Goal: Task Accomplishment & Management: Manage account settings

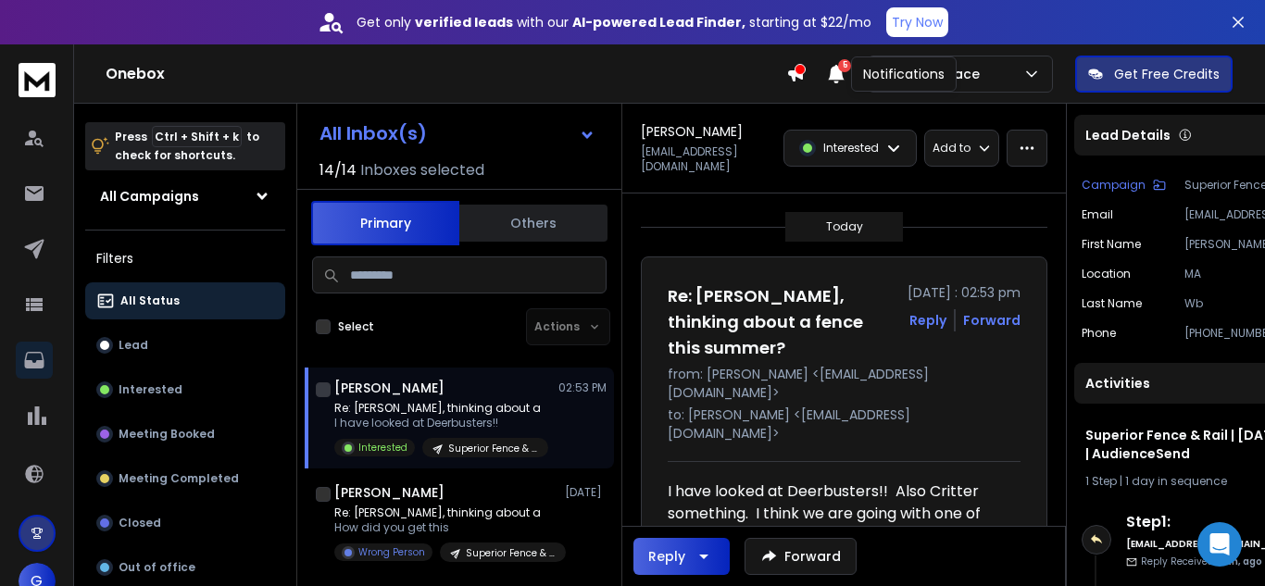
scroll to position [278, 0]
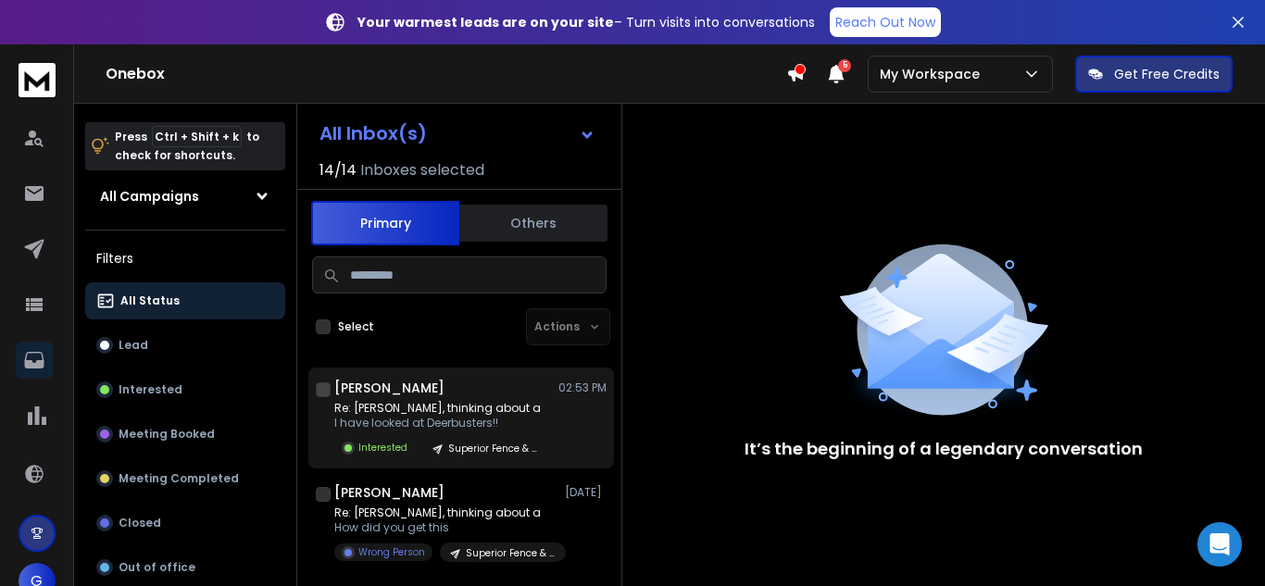
click at [457, 398] on div "[PERSON_NAME] 02:53 PM Re: [PERSON_NAME], thinking about a I have looked at Dee…" at bounding box center [470, 418] width 272 height 79
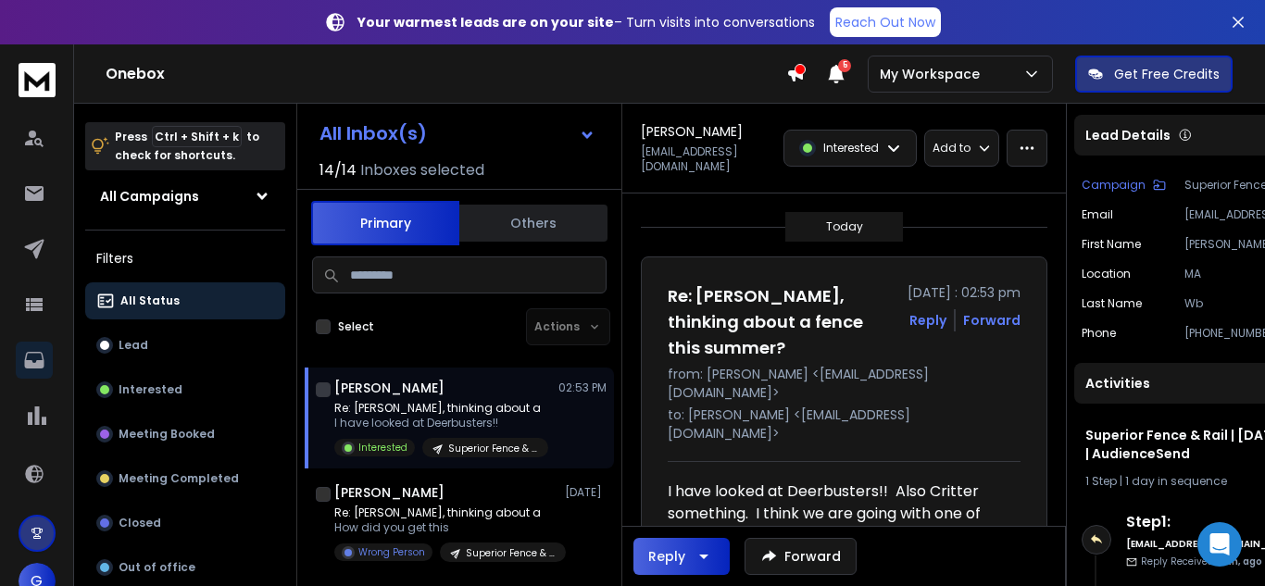
click at [520, 222] on button "Others" at bounding box center [533, 223] width 148 height 41
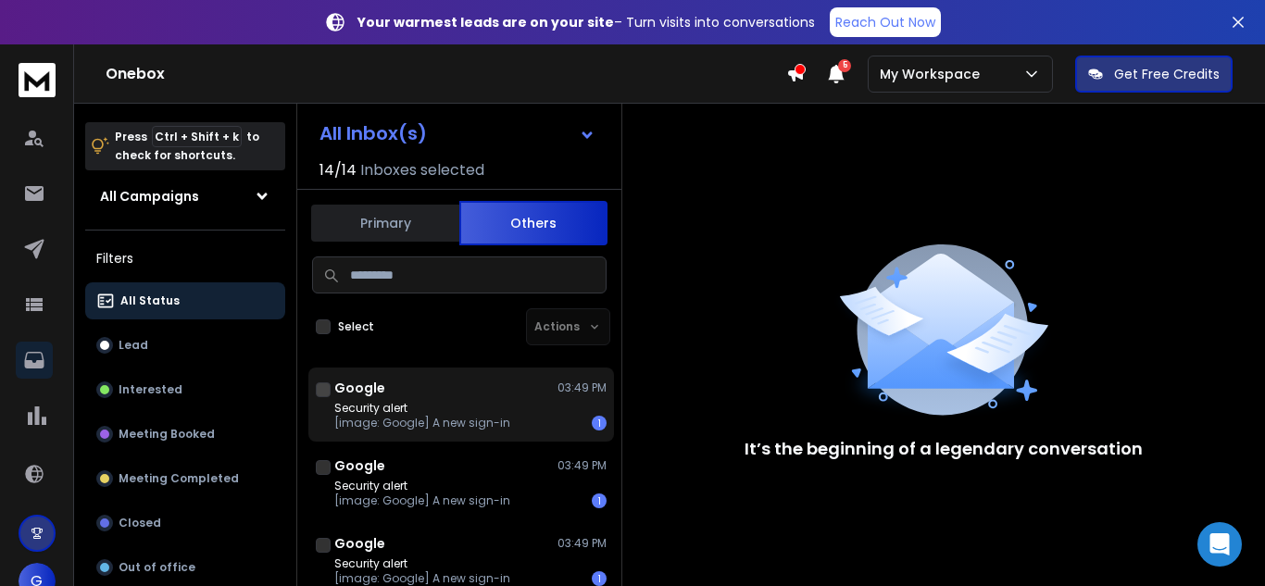
click at [486, 420] on p "[image: Google] A new sign-in" at bounding box center [422, 423] width 176 height 15
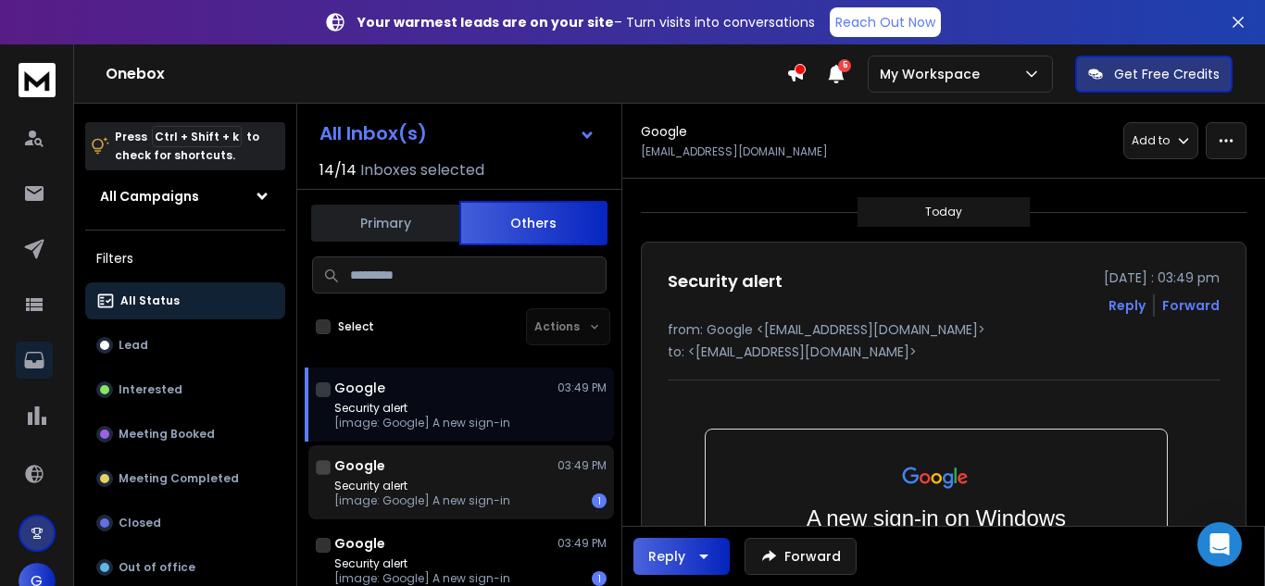
click at [516, 496] on div "Security alert [image: Google] A new sign-in 1" at bounding box center [470, 494] width 272 height 30
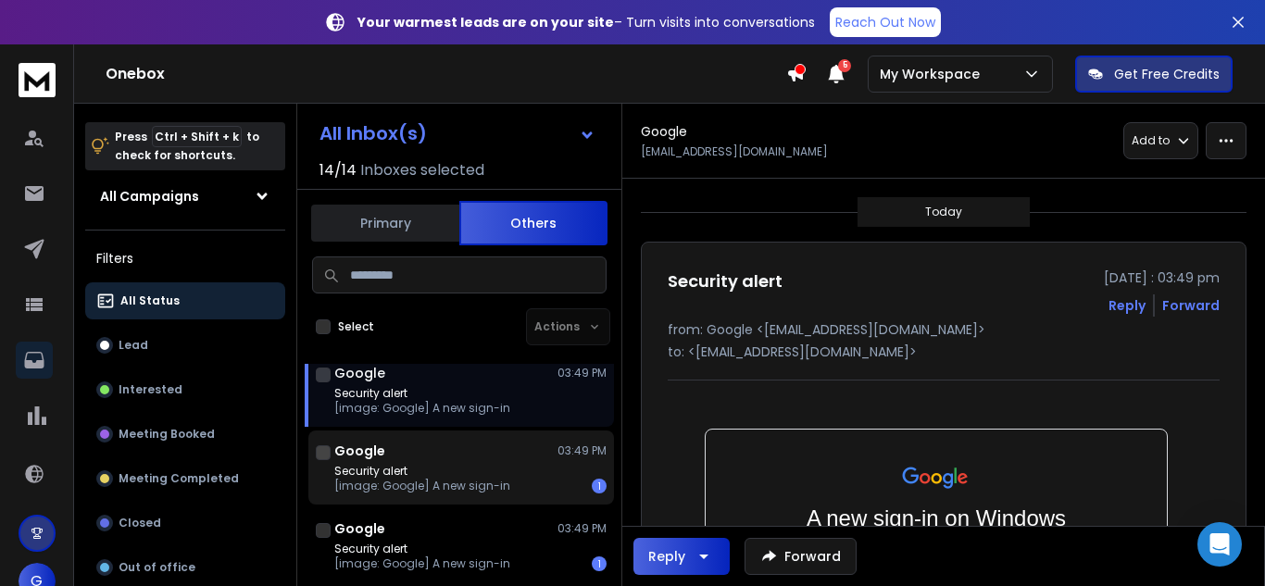
click at [494, 475] on p "Security alert" at bounding box center [422, 471] width 176 height 15
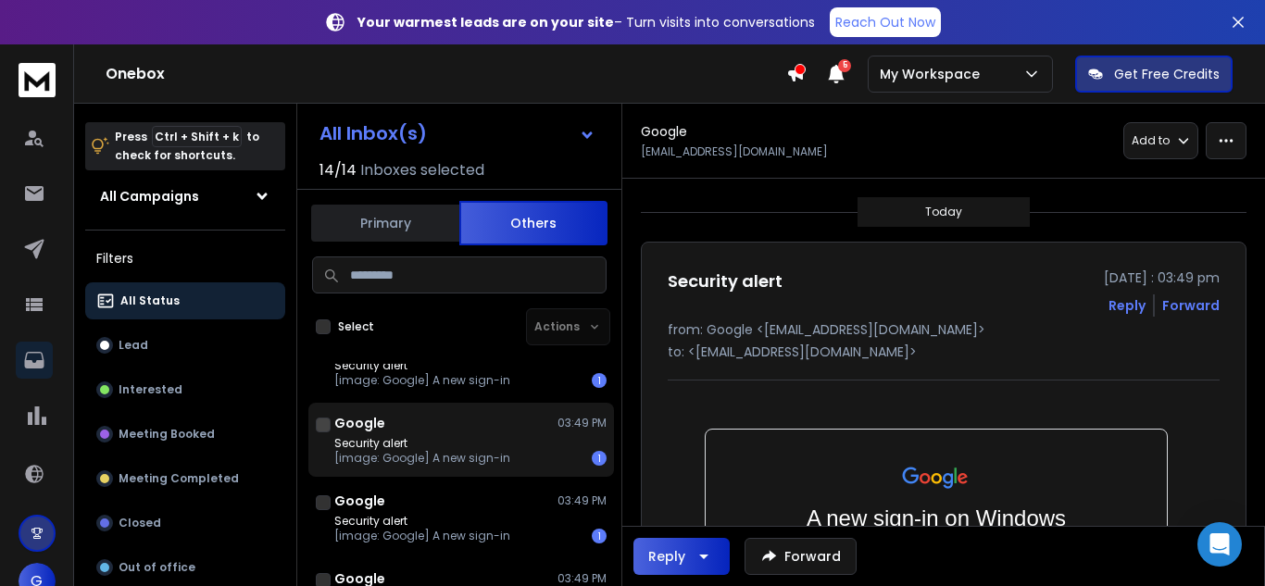
scroll to position [278, 0]
click at [491, 401] on div "Google 03:49 PM Security alert [image: Google] A new sign-in 1" at bounding box center [461, 438] width 306 height 74
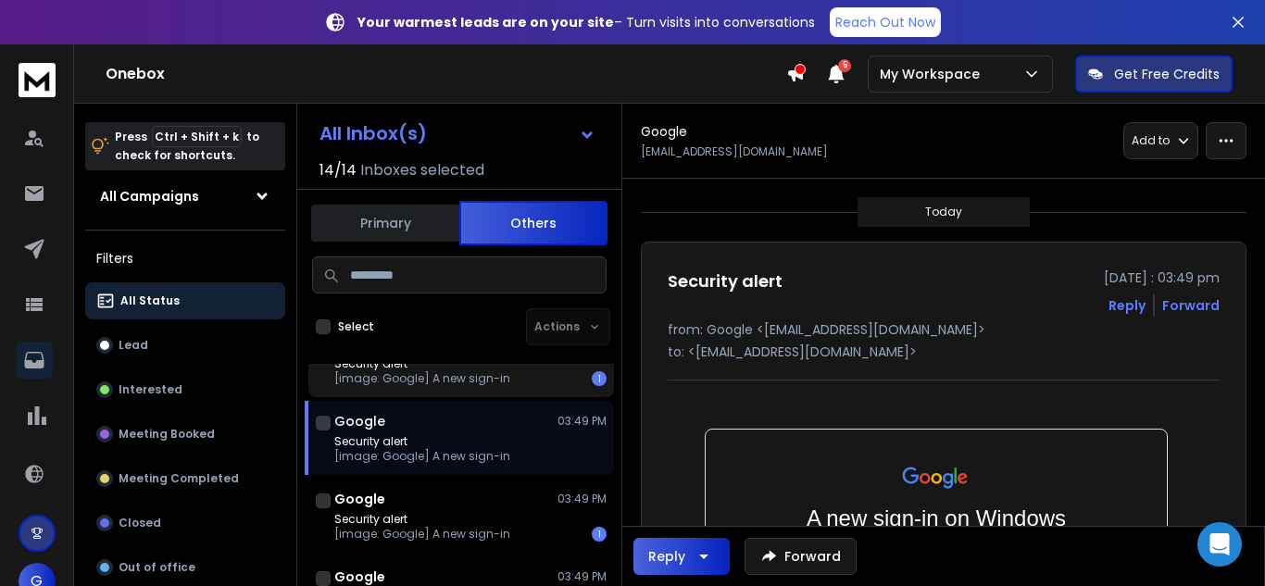
click at [482, 381] on p "[image: Google] A new sign-in" at bounding box center [422, 378] width 176 height 15
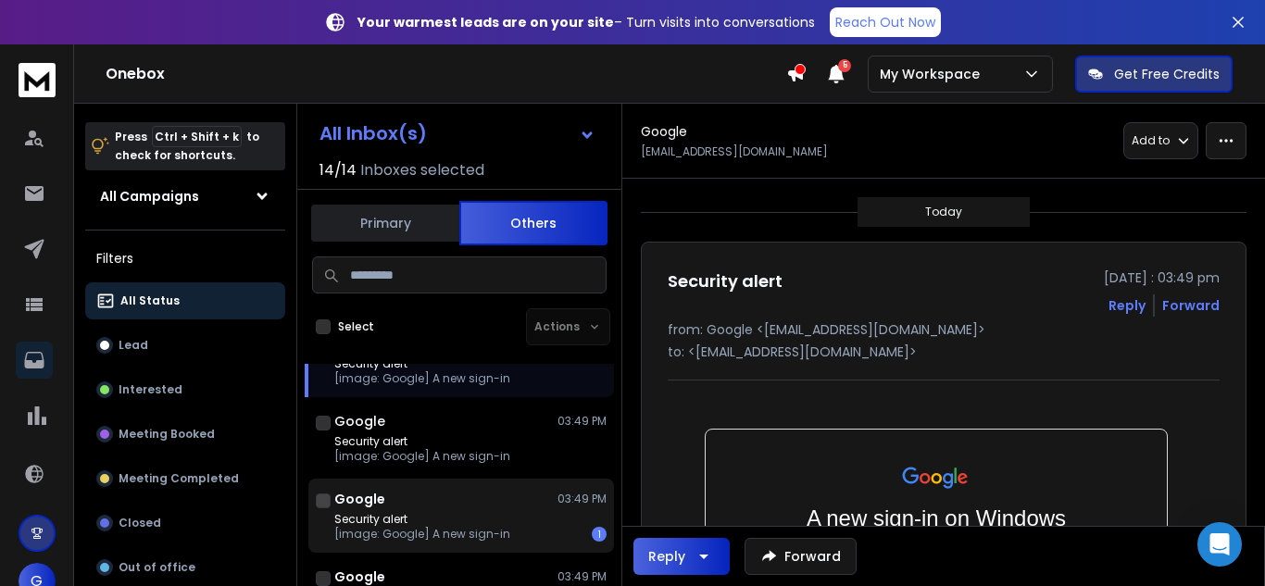
click at [503, 506] on div "Google 03:49 PM" at bounding box center [470, 499] width 272 height 19
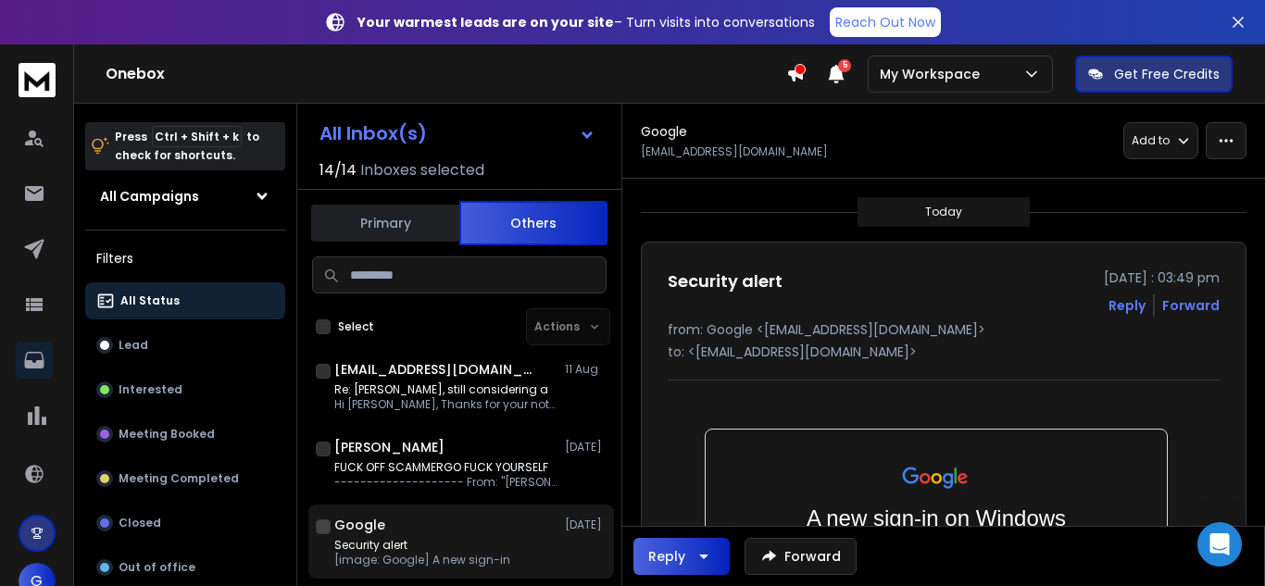
scroll to position [1463, 0]
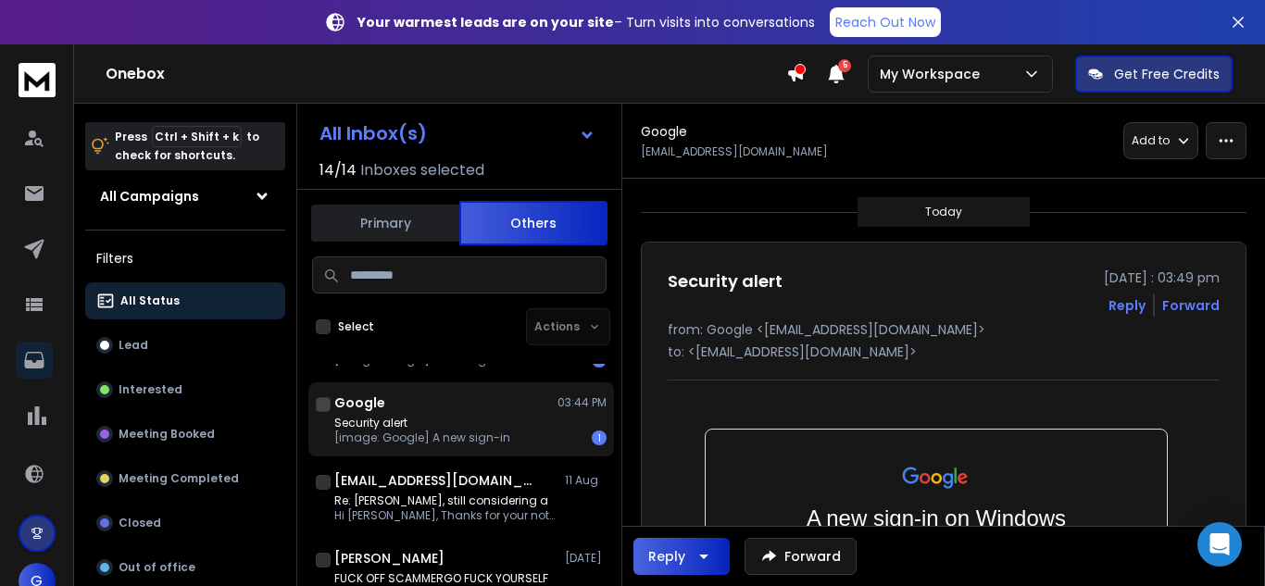
click at [426, 446] on div "Google 03:44 PM Security alert [image: Google] A new sign-in 1" at bounding box center [461, 419] width 306 height 74
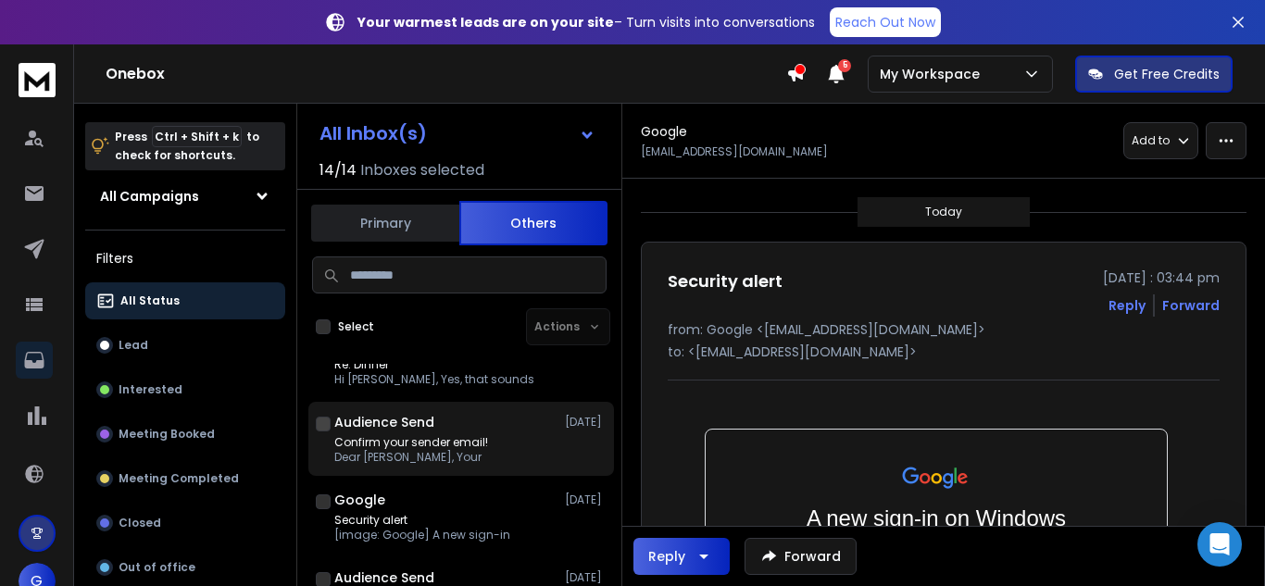
scroll to position [1833, 0]
click at [445, 457] on p "Dear Sofia Ramirez, Your" at bounding box center [411, 456] width 154 height 15
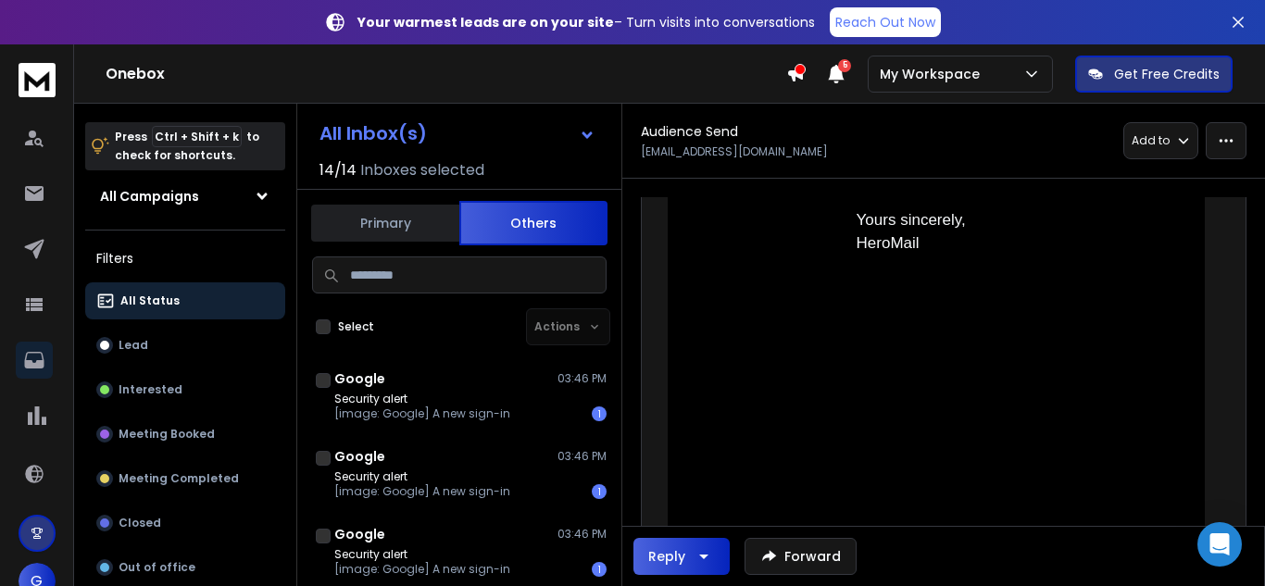
scroll to position [1185, 0]
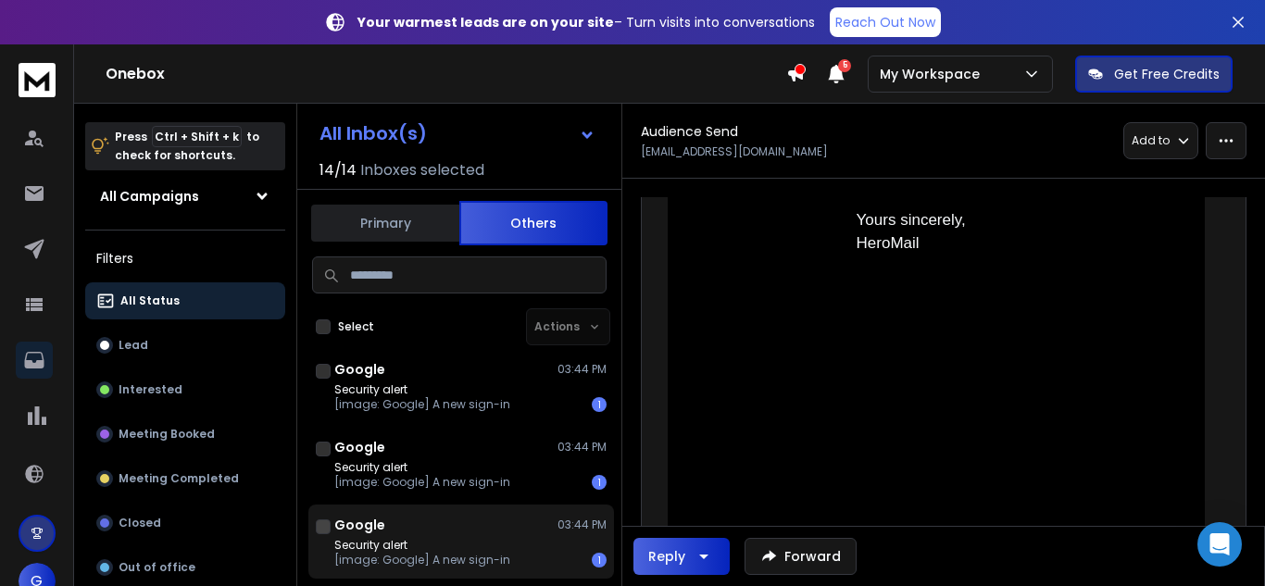
click at [475, 526] on div "Google 03:44 PM" at bounding box center [470, 525] width 272 height 19
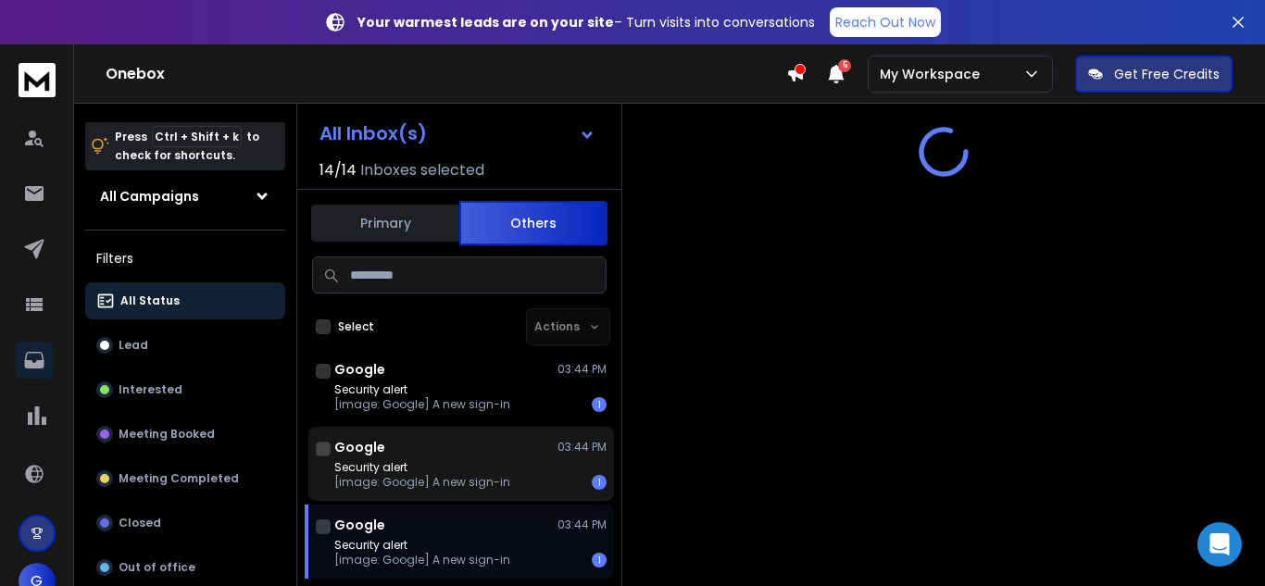
click at [475, 494] on div "Google 03:44 PM Security alert [image: Google] A new sign-in 1" at bounding box center [461, 464] width 306 height 74
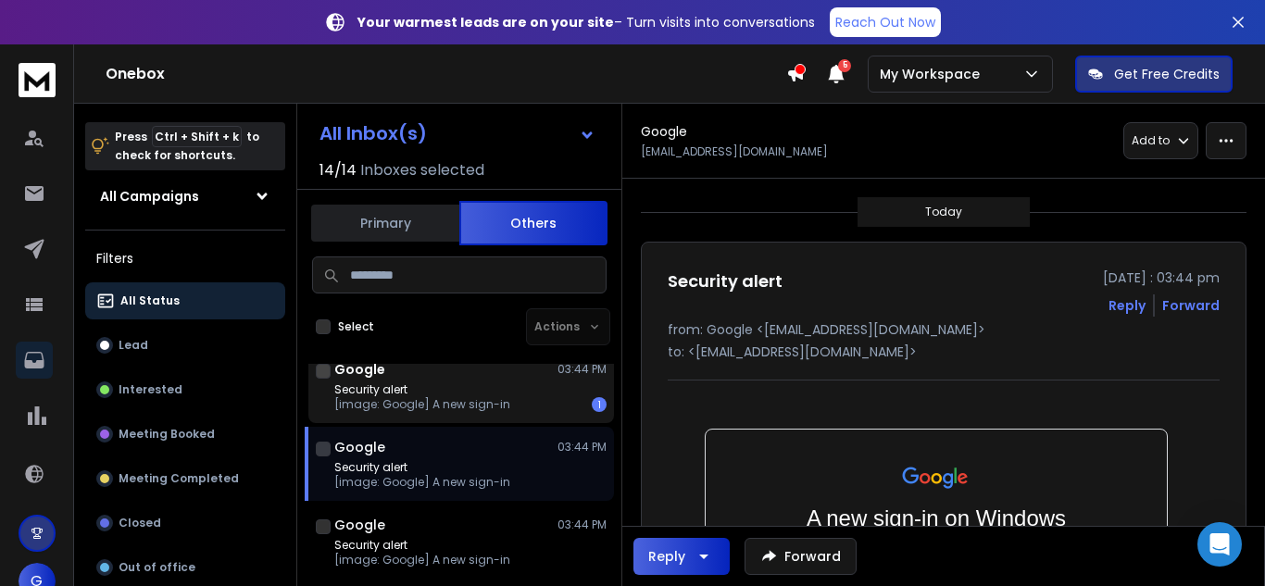
click at [468, 409] on p "[image: Google] A new sign-in" at bounding box center [422, 404] width 176 height 15
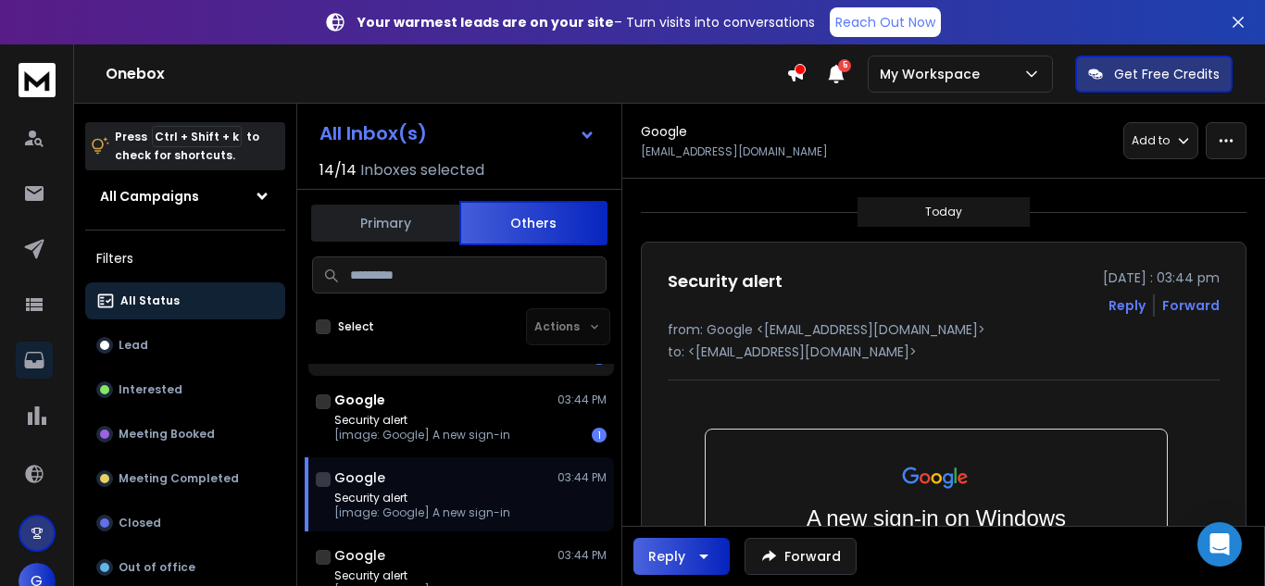
scroll to position [1000, 0]
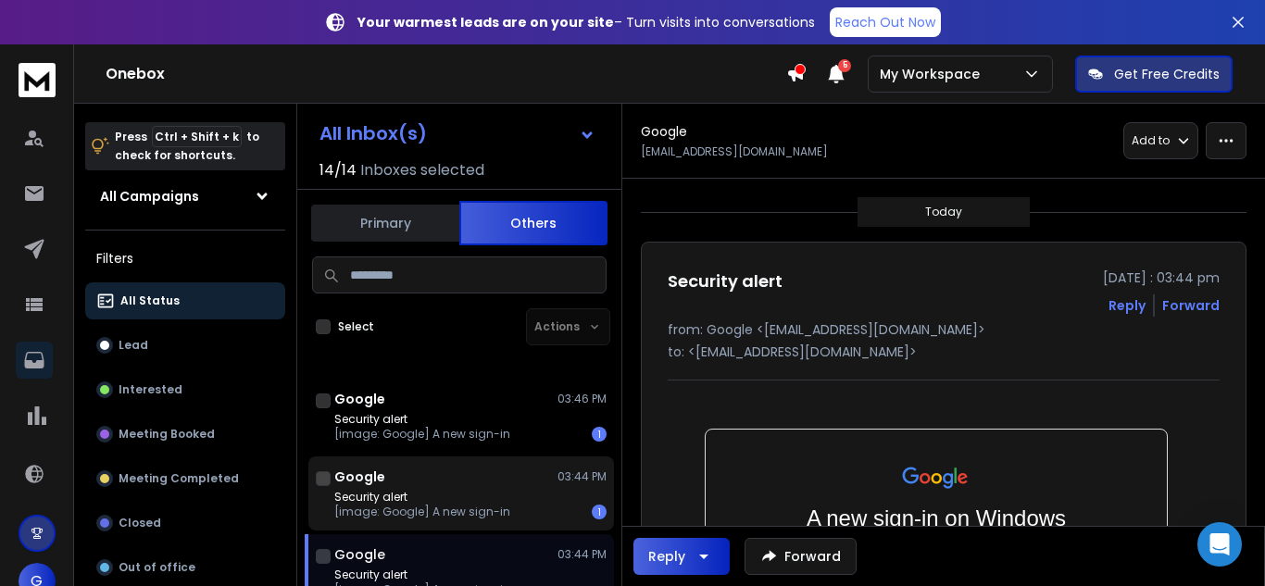
click at [475, 471] on div "Google 03:44 PM" at bounding box center [470, 477] width 272 height 19
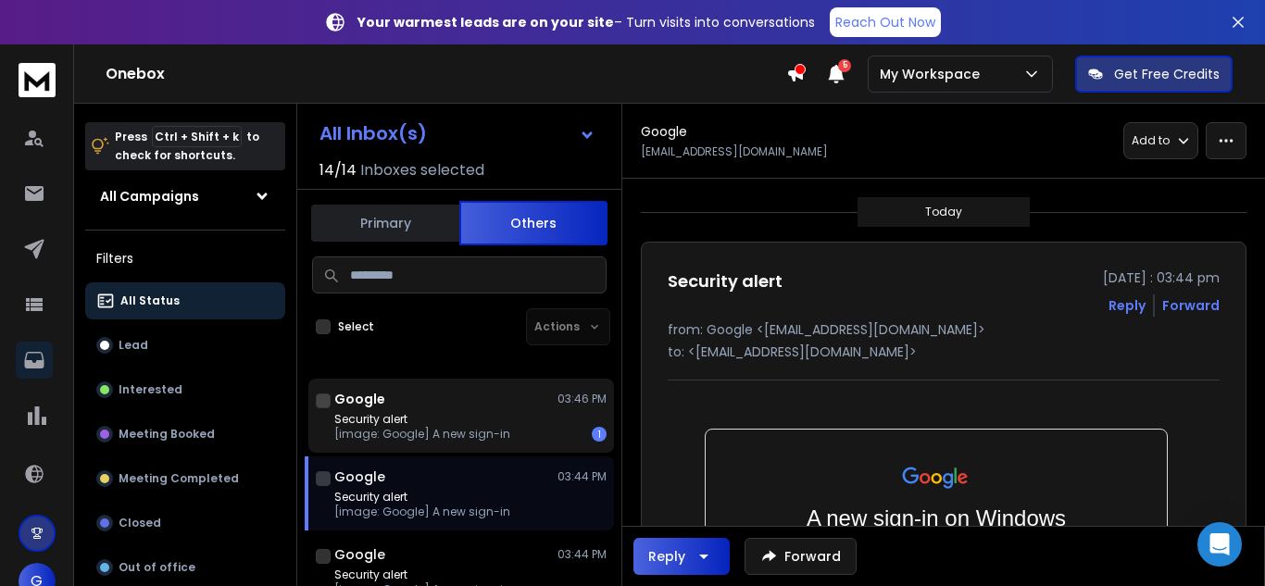
click at [475, 442] on div "Google 03:46 PM Security alert [image: Google] A new sign-in 1" at bounding box center [461, 416] width 306 height 74
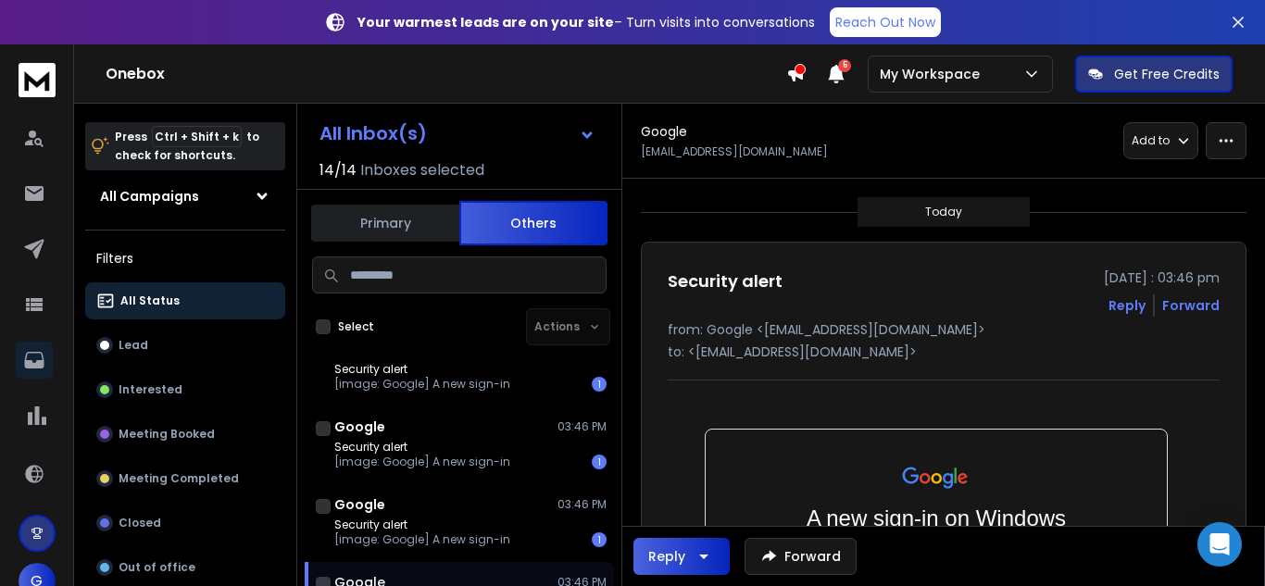
scroll to position [815, 0]
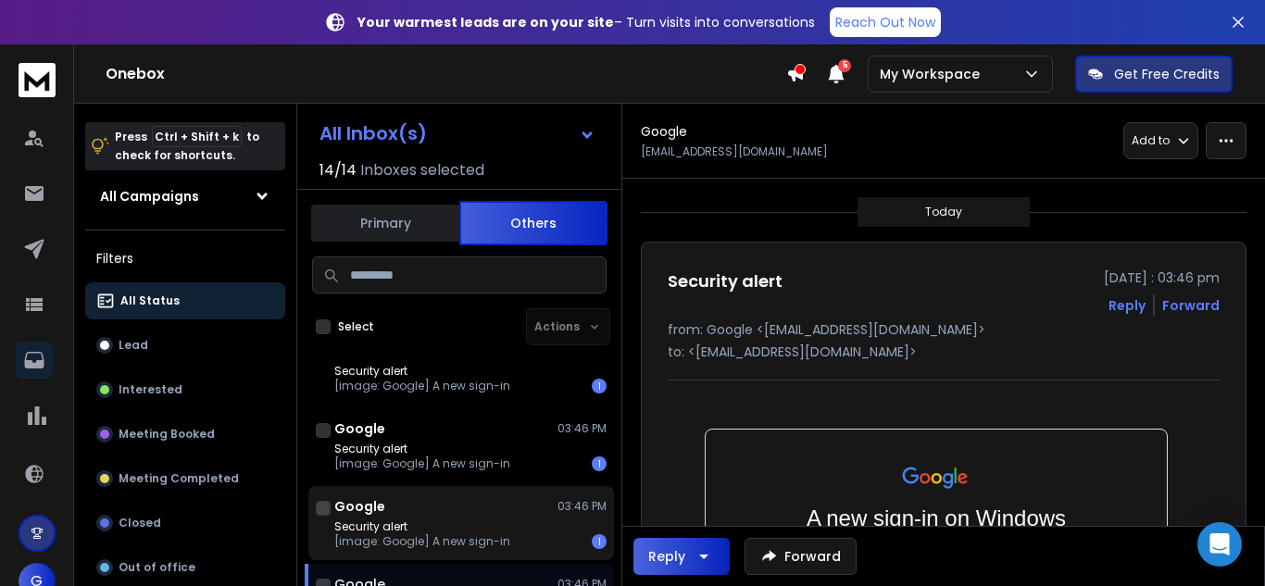
click at [485, 525] on p "Security alert" at bounding box center [422, 526] width 176 height 15
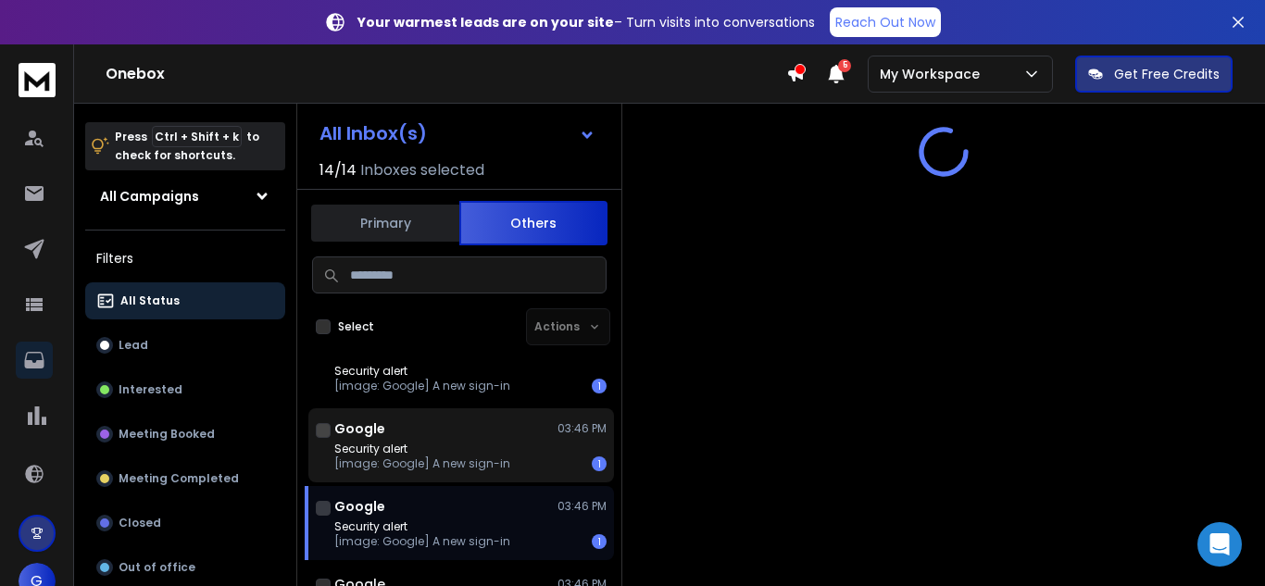
click at [464, 466] on p "[image: Google] A new sign-in" at bounding box center [422, 464] width 176 height 15
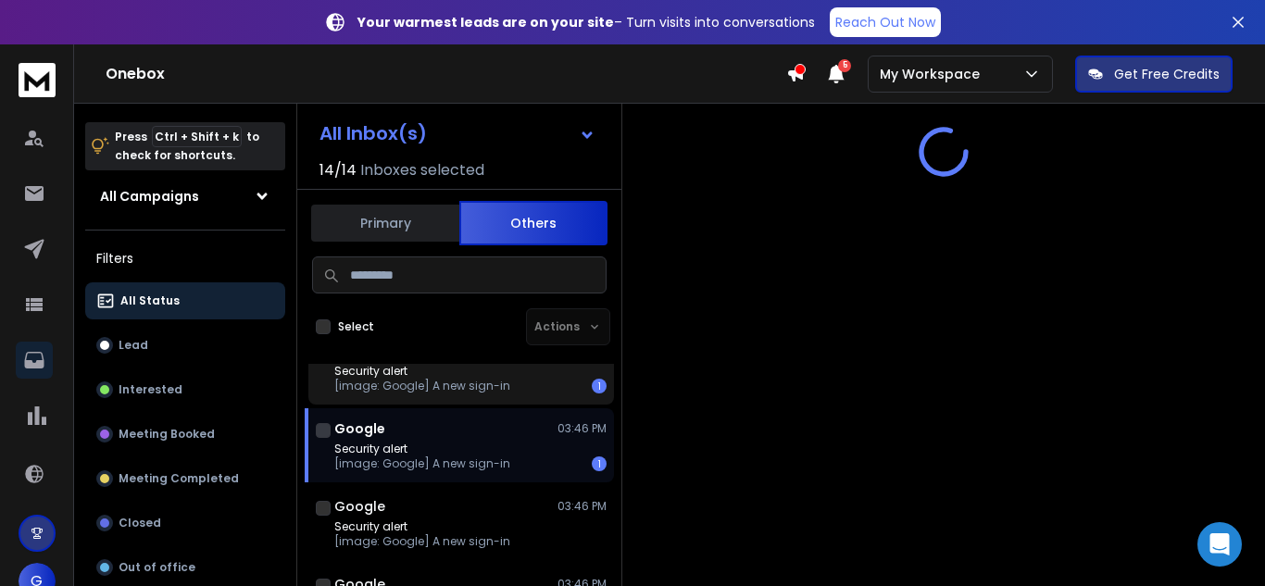
click at [452, 394] on div "Google 03:46 PM Security alert [image: Google] A new sign-in 1" at bounding box center [461, 368] width 306 height 74
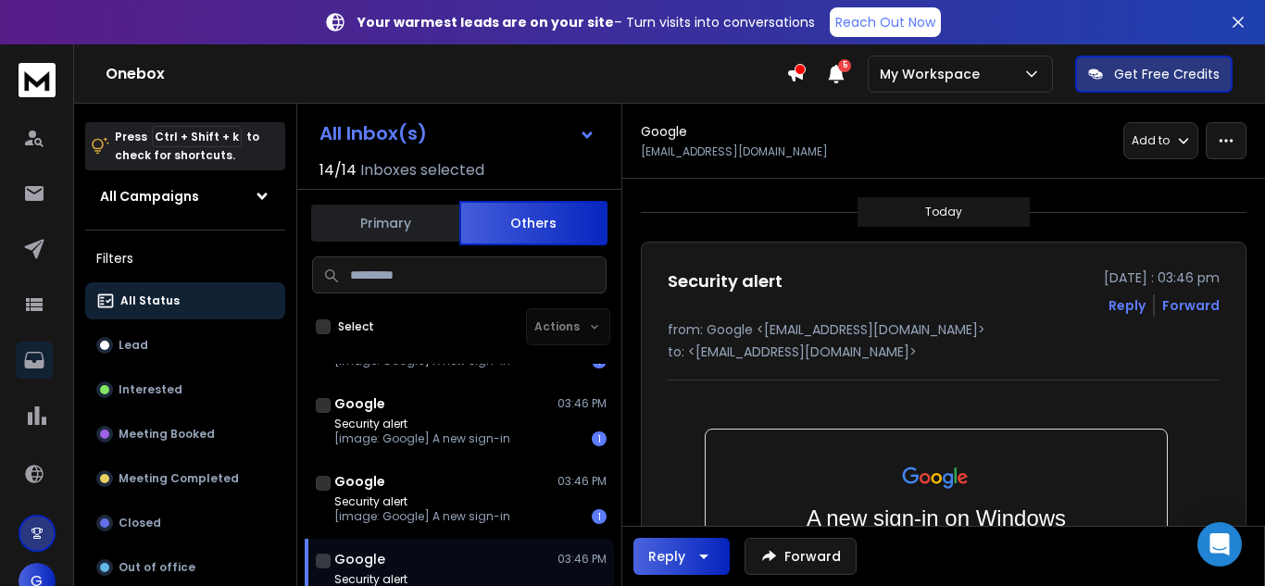
scroll to position [722, 0]
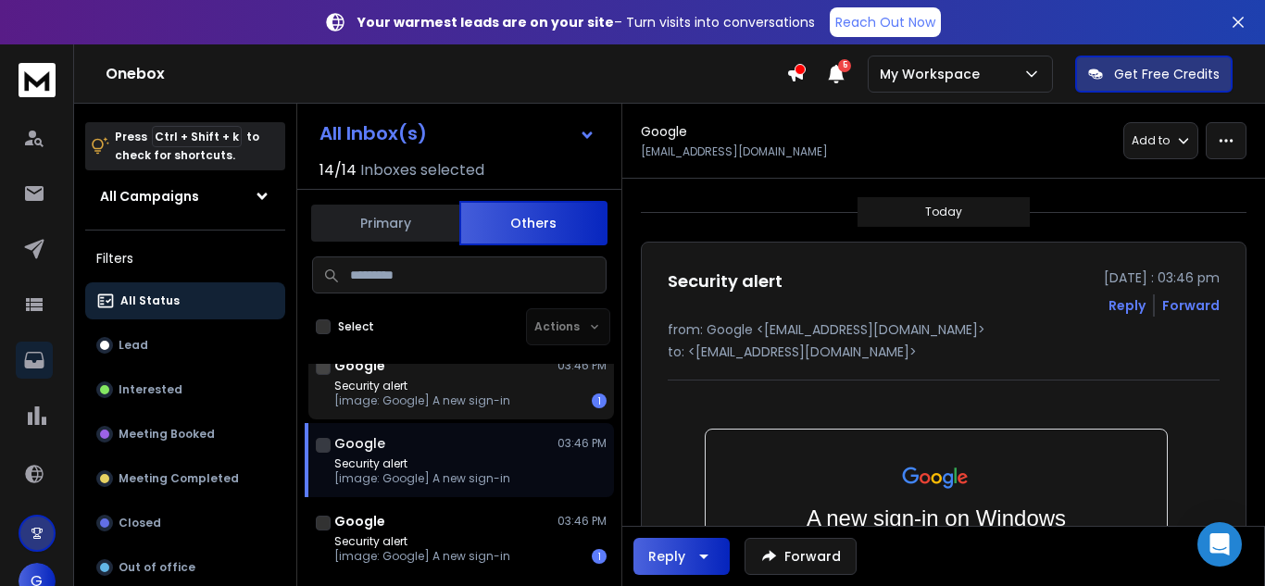
click at [452, 398] on p "[image: Google] A new sign-in" at bounding box center [422, 401] width 176 height 15
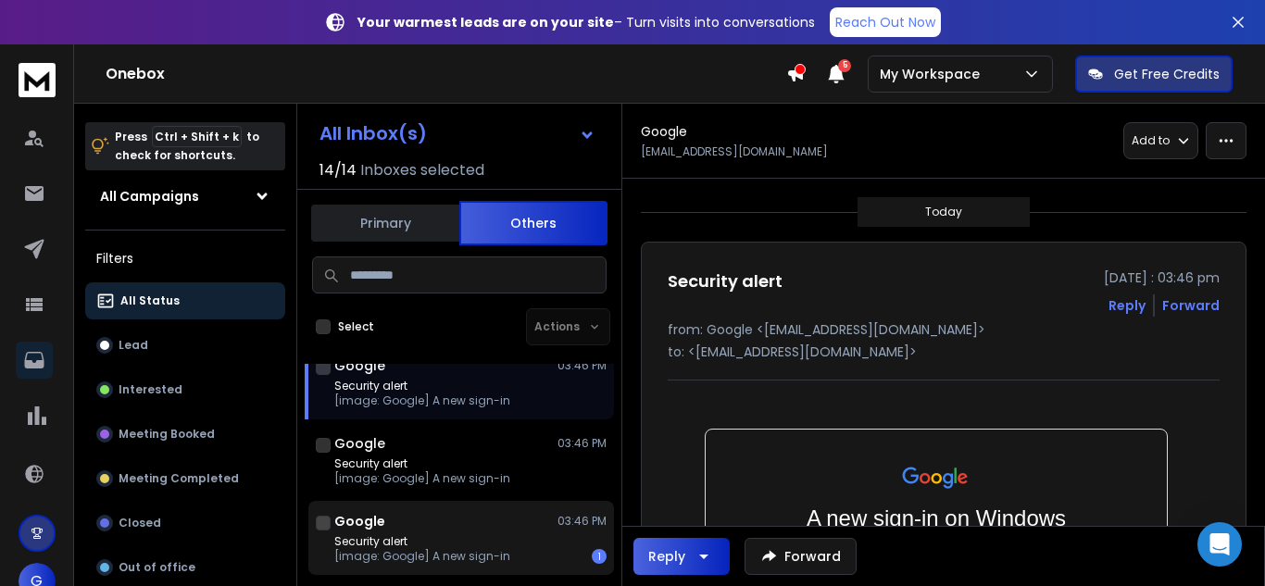
click at [494, 540] on p "Security alert" at bounding box center [422, 541] width 176 height 15
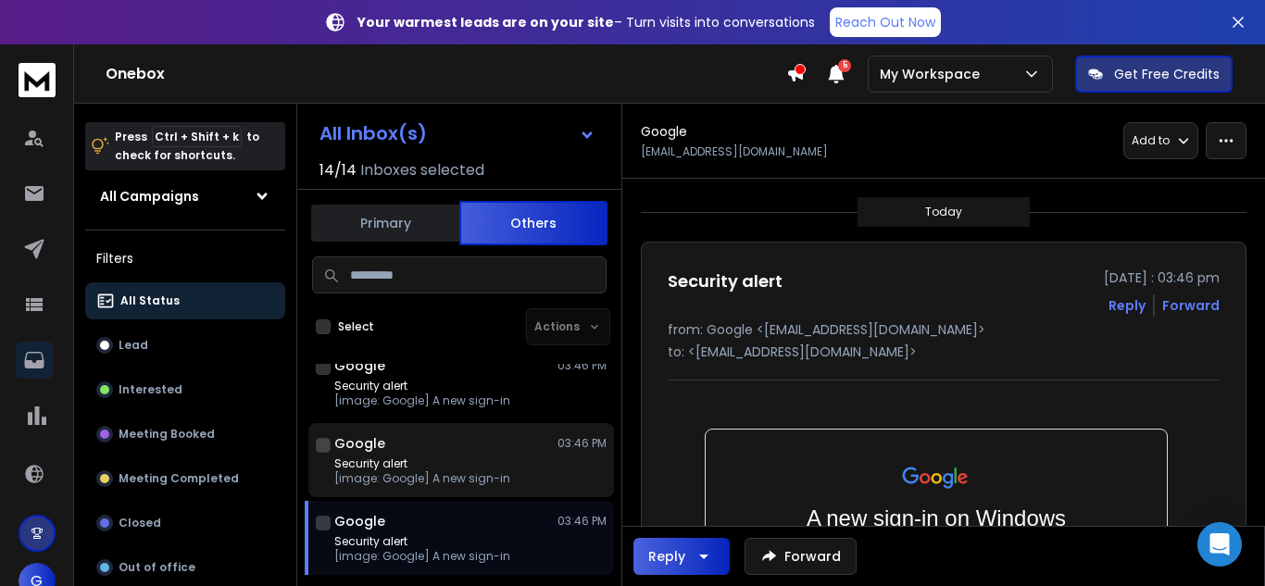
scroll to position [537, 0]
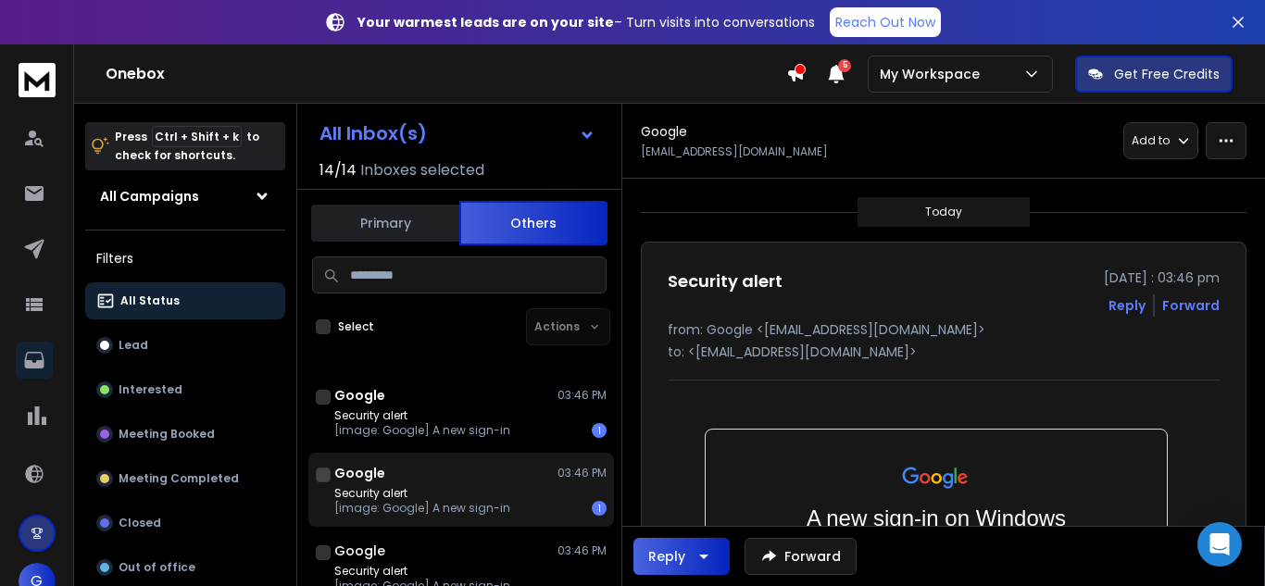
click at [494, 480] on div "Google 03:46 PM" at bounding box center [470, 473] width 272 height 19
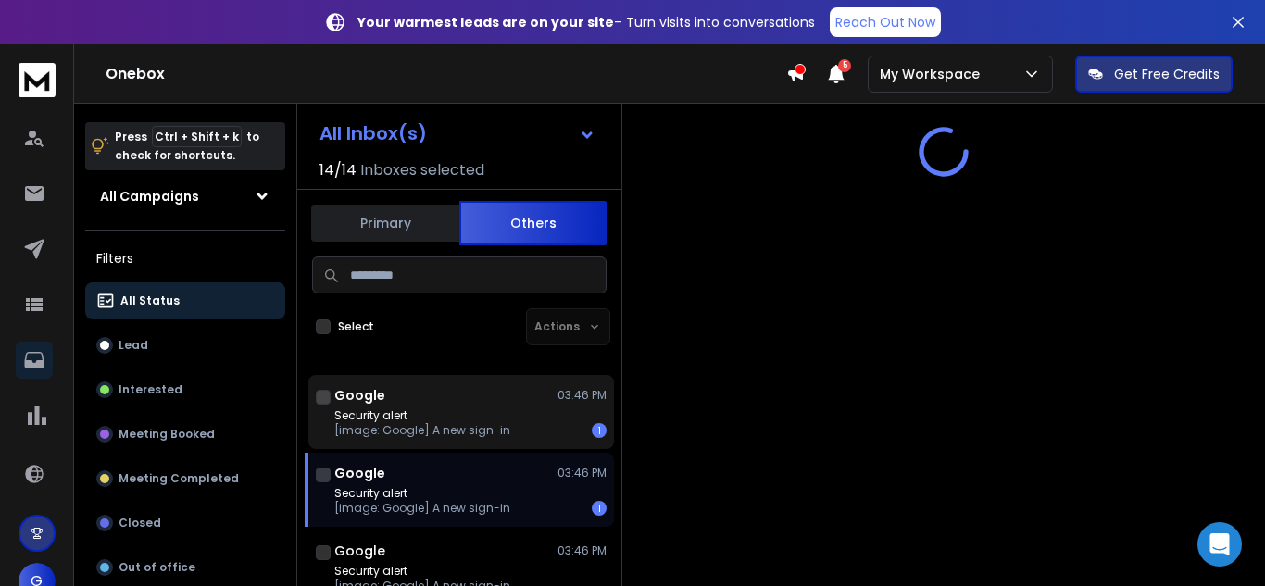
click at [482, 420] on p "Security alert" at bounding box center [422, 415] width 176 height 15
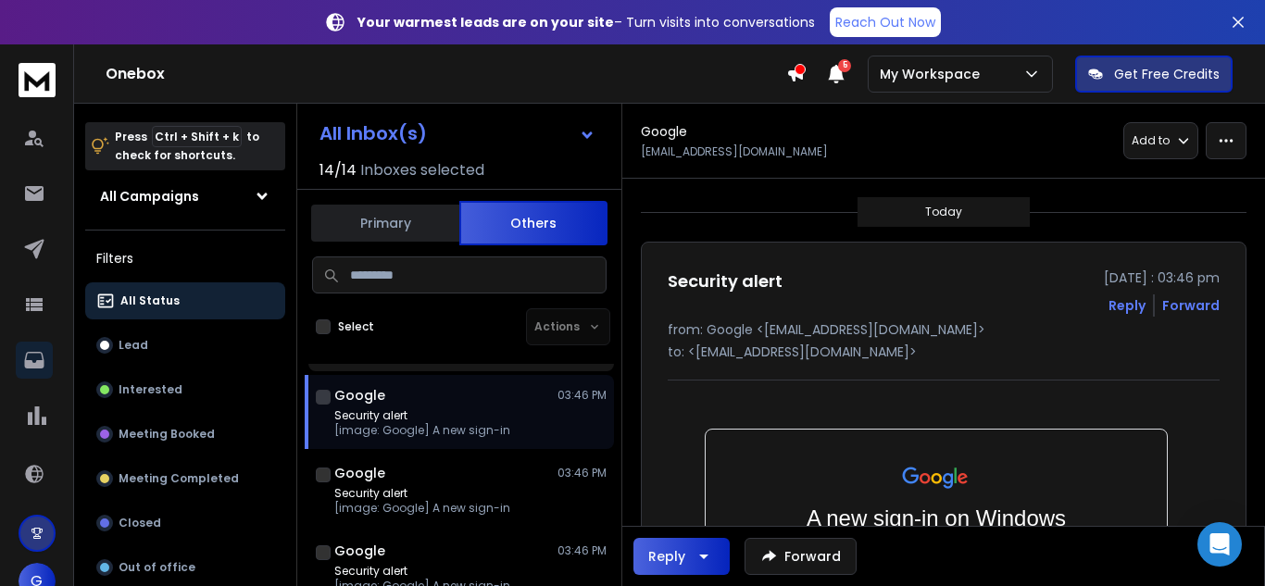
scroll to position [352, 0]
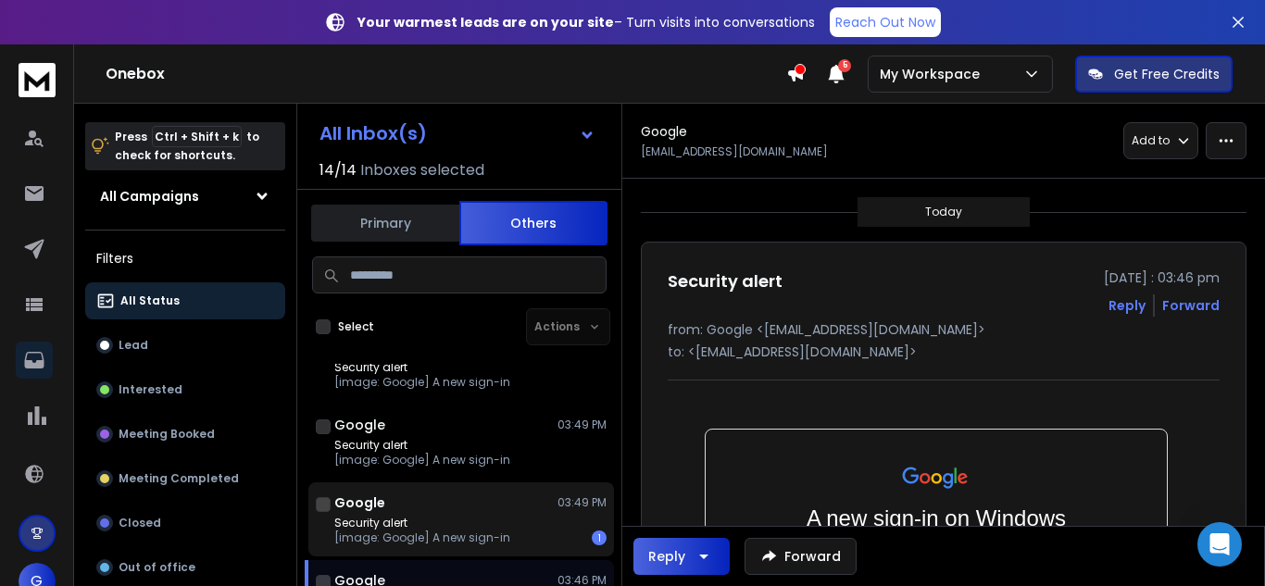
click at [398, 510] on div "Google 03:49 PM" at bounding box center [470, 503] width 272 height 19
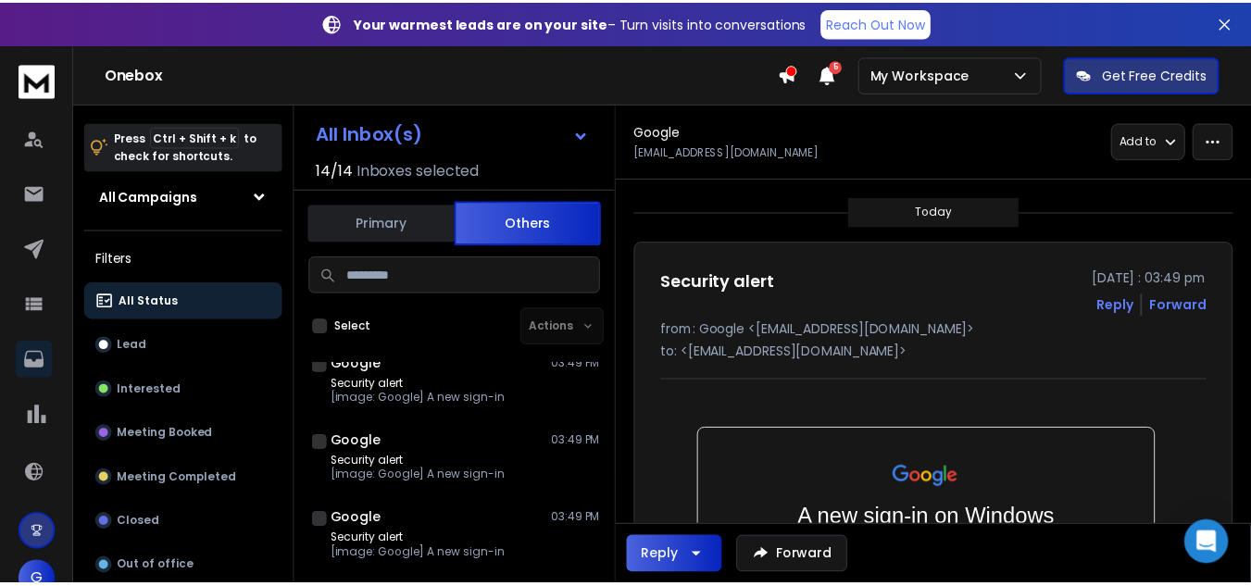
scroll to position [0, 0]
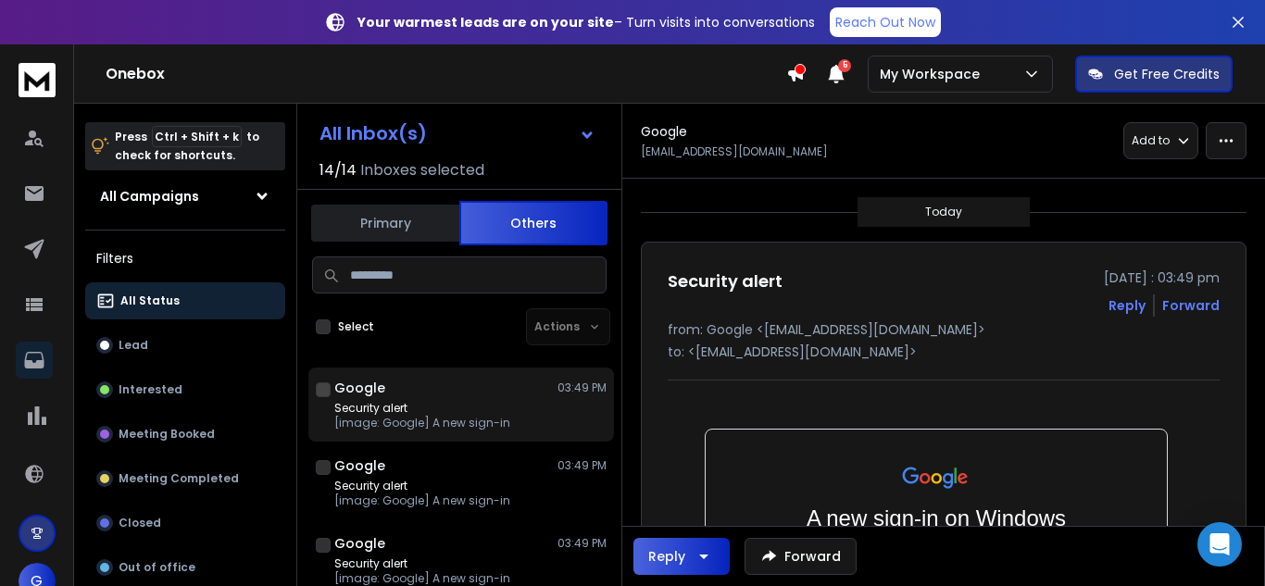
click at [448, 423] on p "[image: Google] A new sign-in" at bounding box center [422, 423] width 176 height 15
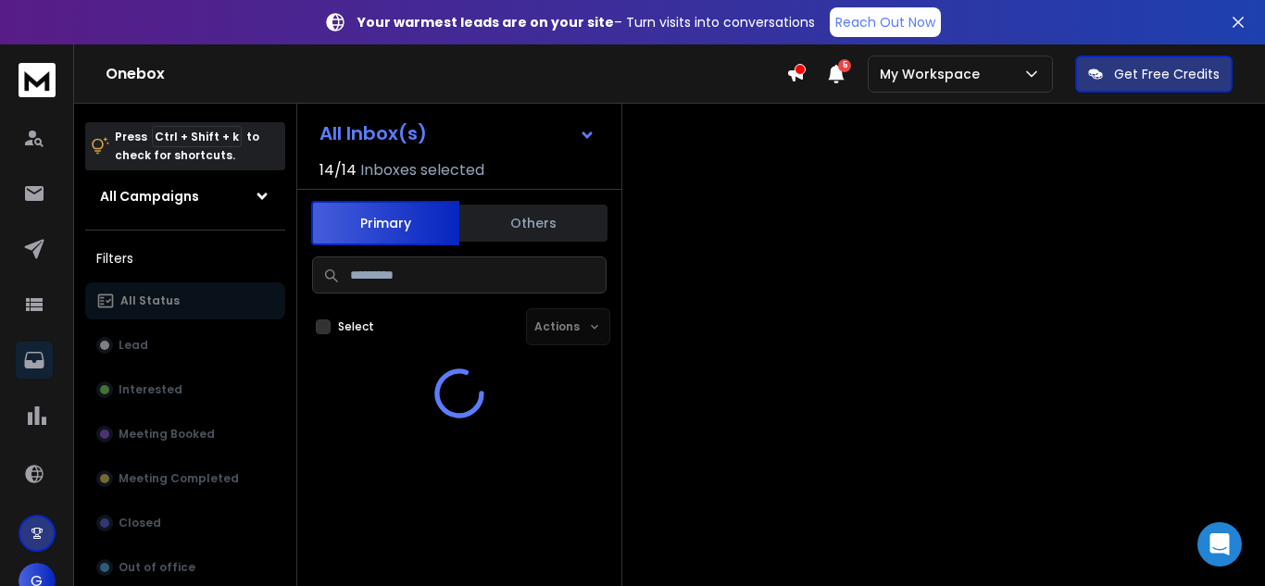
click at [413, 223] on button "Primary" at bounding box center [385, 223] width 148 height 44
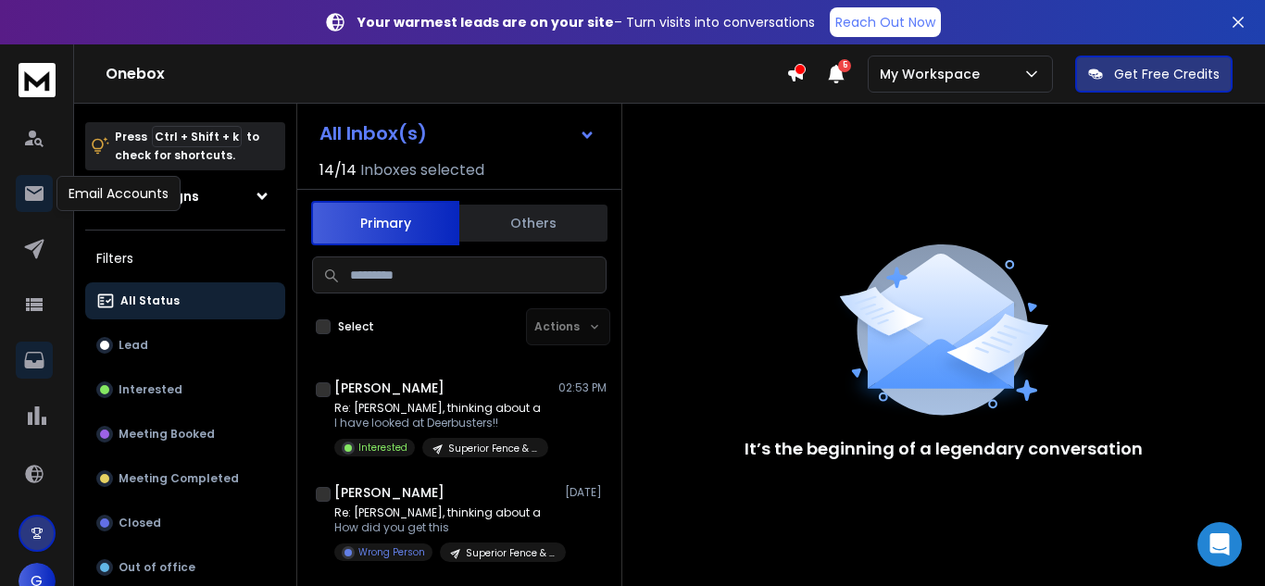
click at [36, 194] on icon at bounding box center [34, 193] width 19 height 15
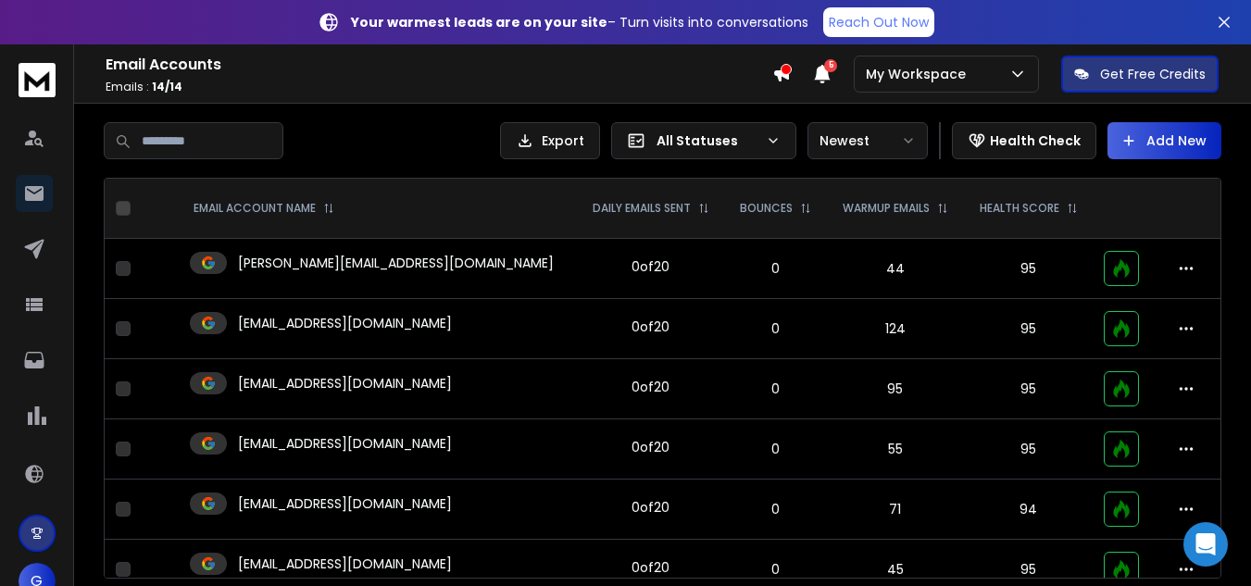
click at [1114, 275] on icon at bounding box center [1122, 268] width 16 height 19
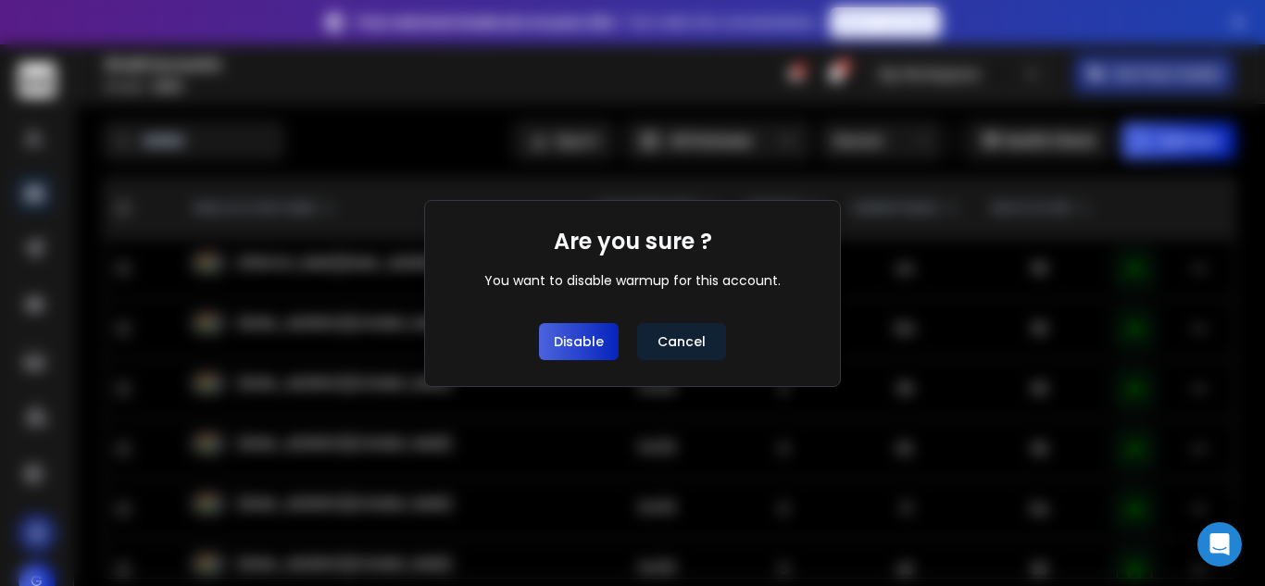
click at [597, 338] on button "Disable" at bounding box center [579, 341] width 80 height 37
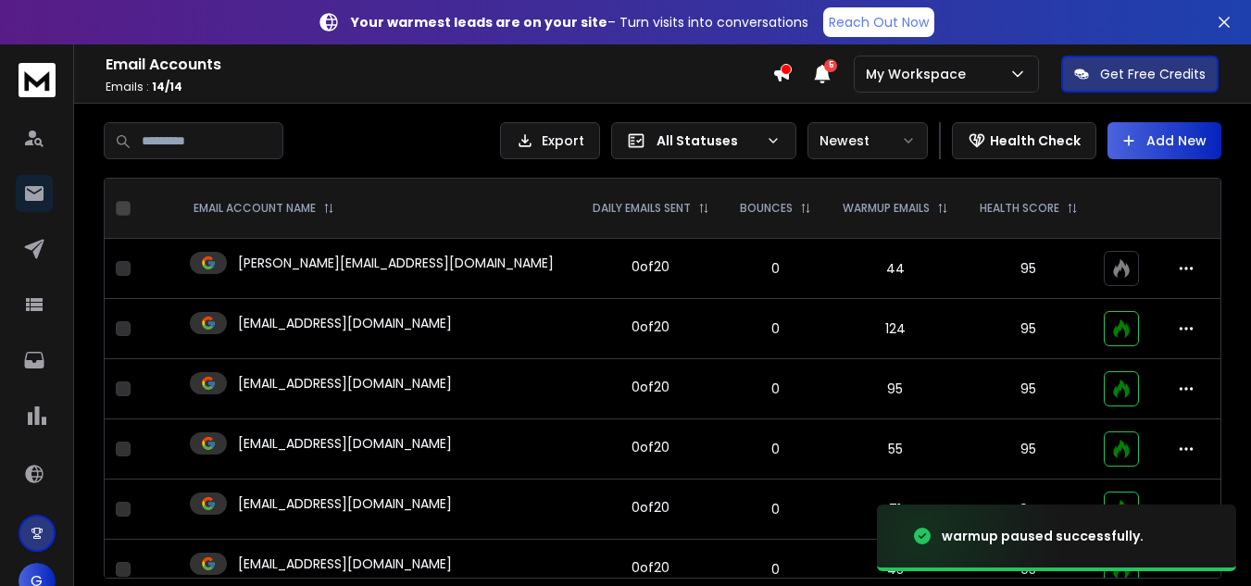
click at [1112, 328] on icon at bounding box center [1121, 328] width 19 height 19
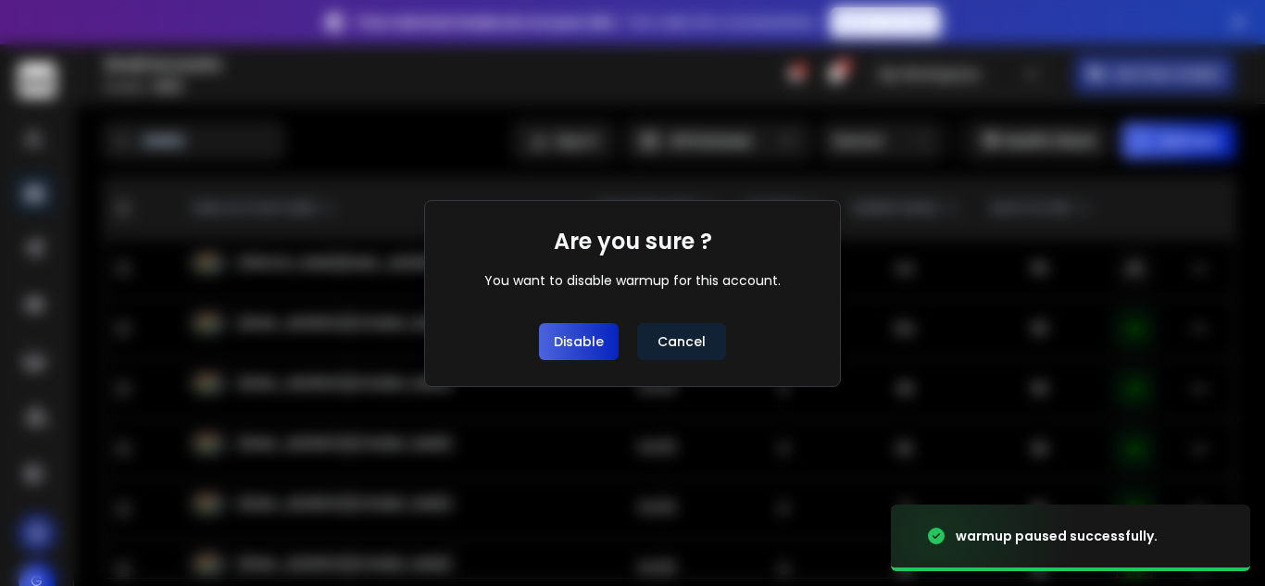
click at [584, 336] on button "Disable" at bounding box center [579, 341] width 80 height 37
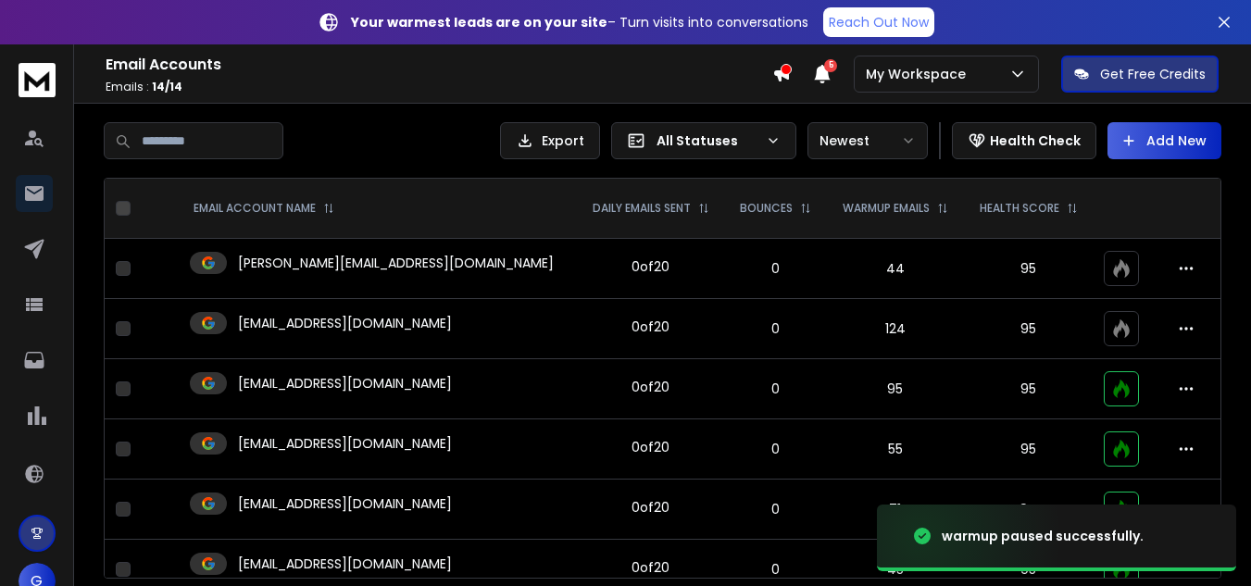
click at [1112, 389] on icon at bounding box center [1121, 389] width 19 height 19
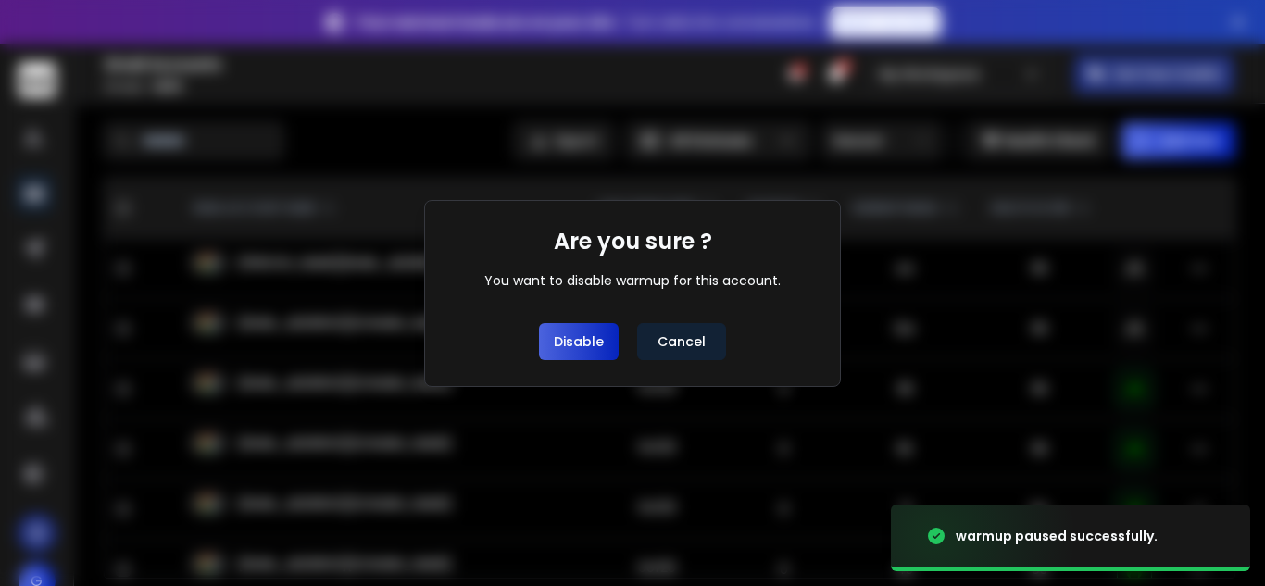
click at [608, 334] on button "Disable" at bounding box center [579, 341] width 80 height 37
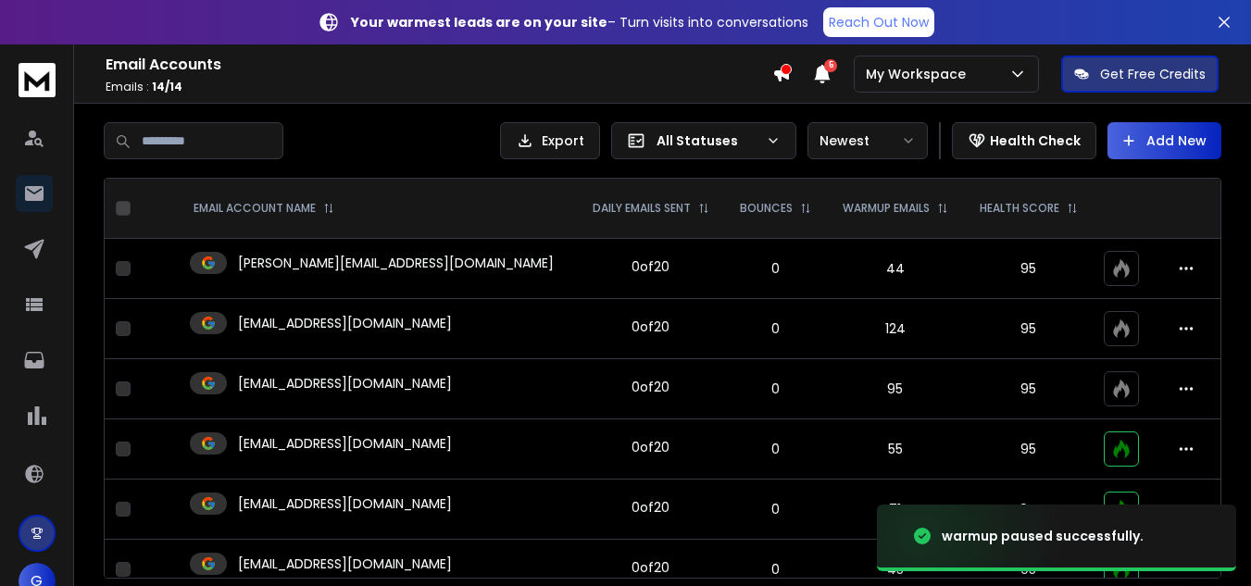
scroll to position [93, 0]
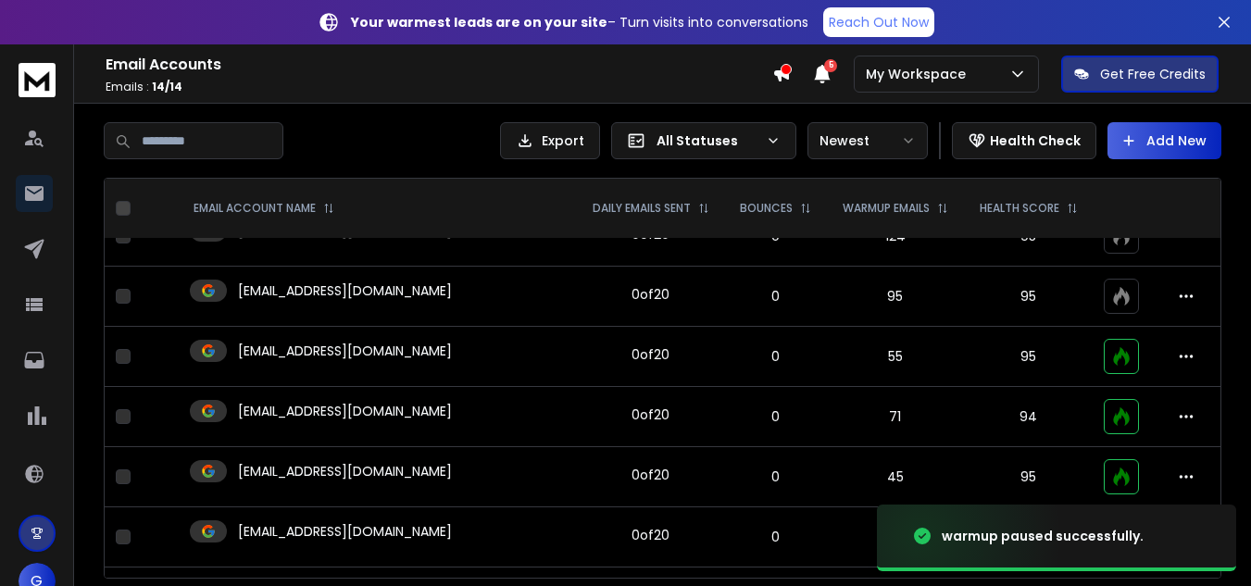
click at [1114, 359] on icon at bounding box center [1122, 356] width 16 height 19
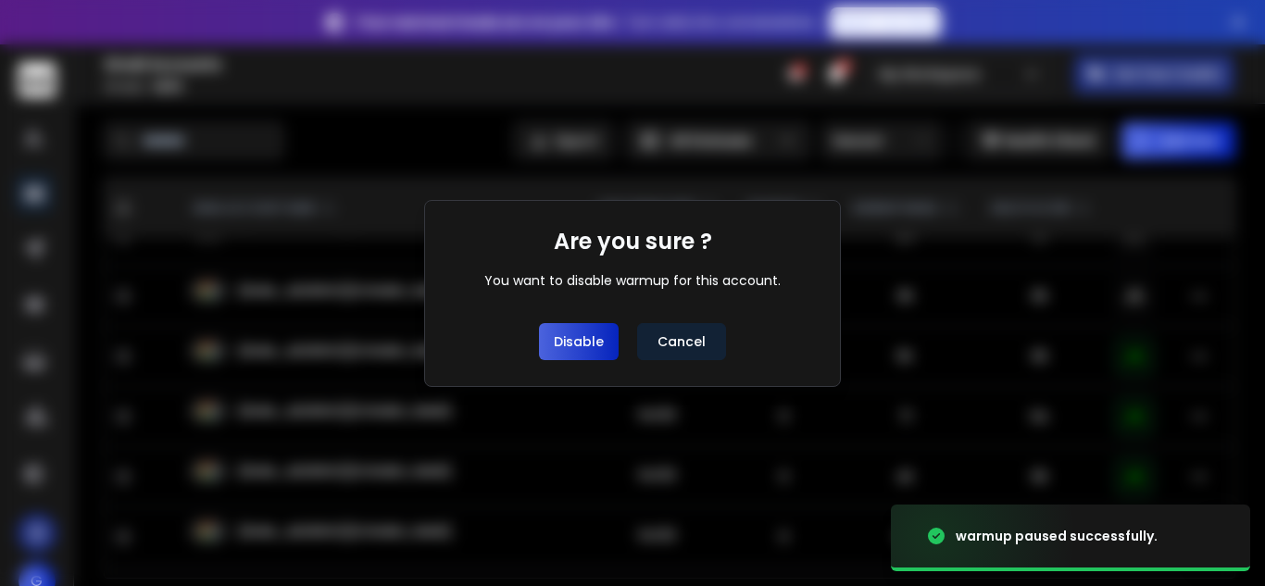
click at [597, 341] on button "Disable" at bounding box center [579, 341] width 80 height 37
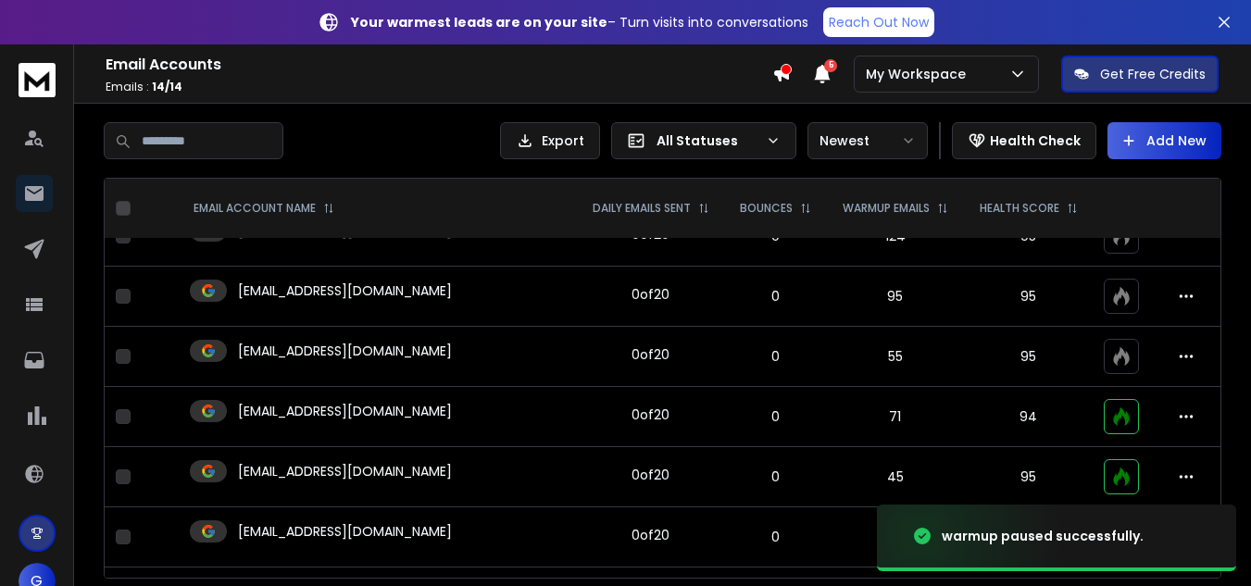
click at [1104, 406] on div at bounding box center [1121, 416] width 35 height 35
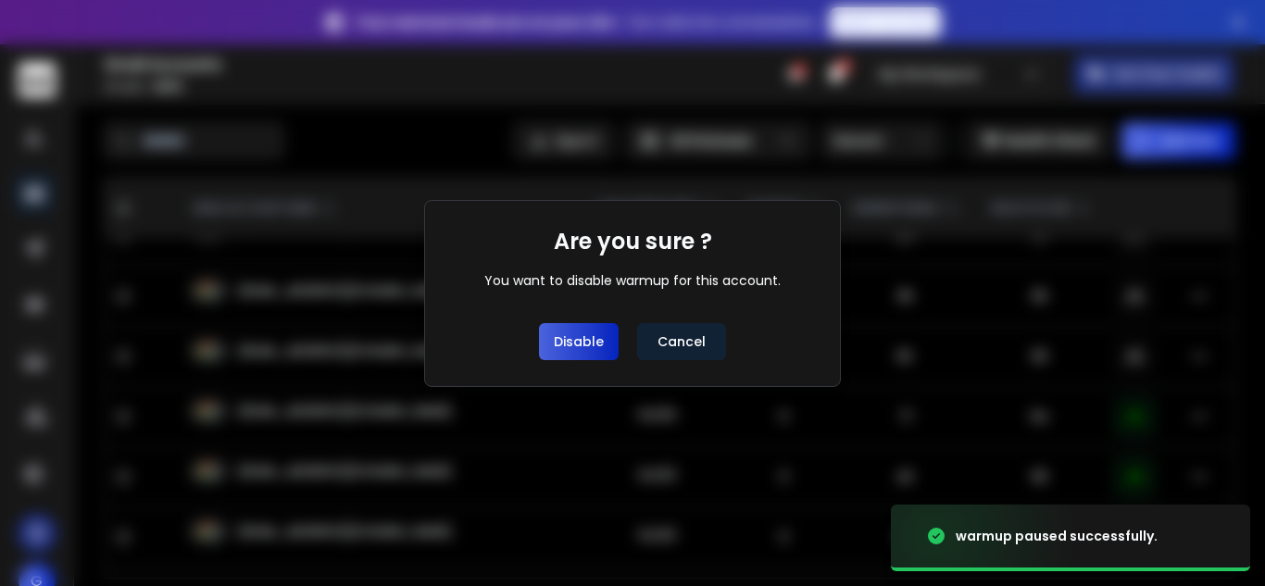
click at [599, 339] on button "Disable" at bounding box center [579, 341] width 80 height 37
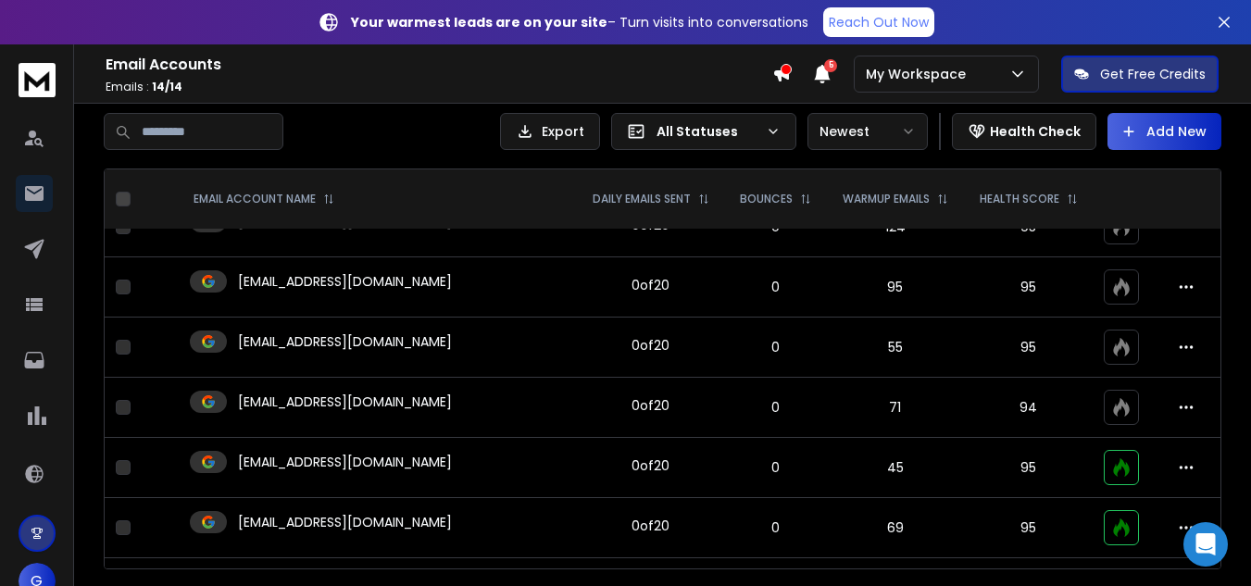
scroll to position [11, 0]
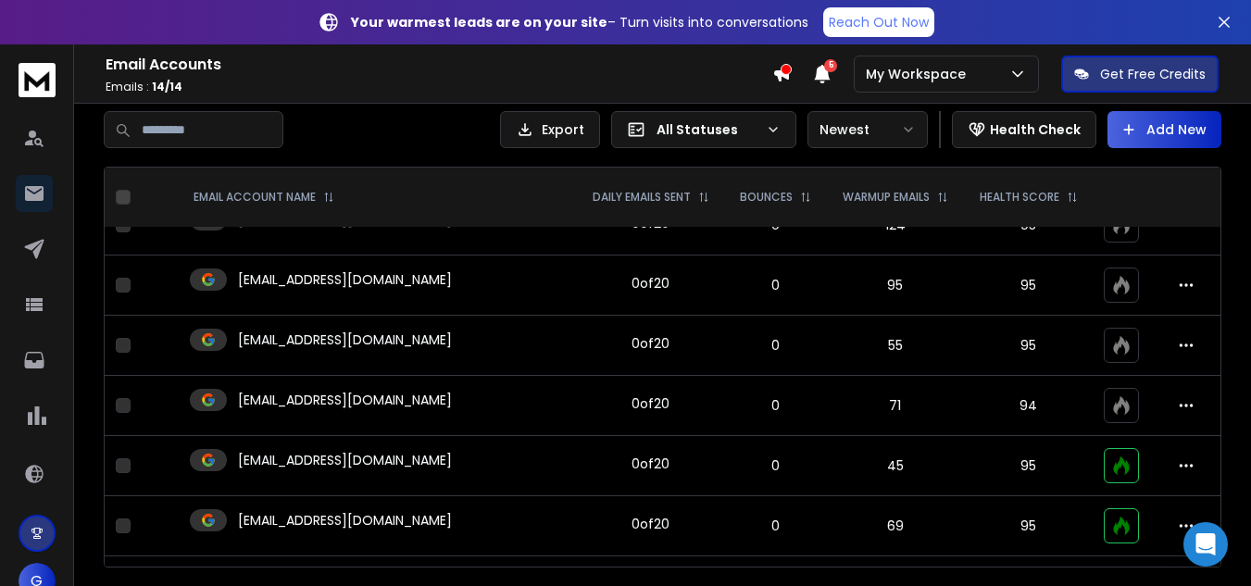
click at [1104, 454] on div at bounding box center [1121, 465] width 35 height 35
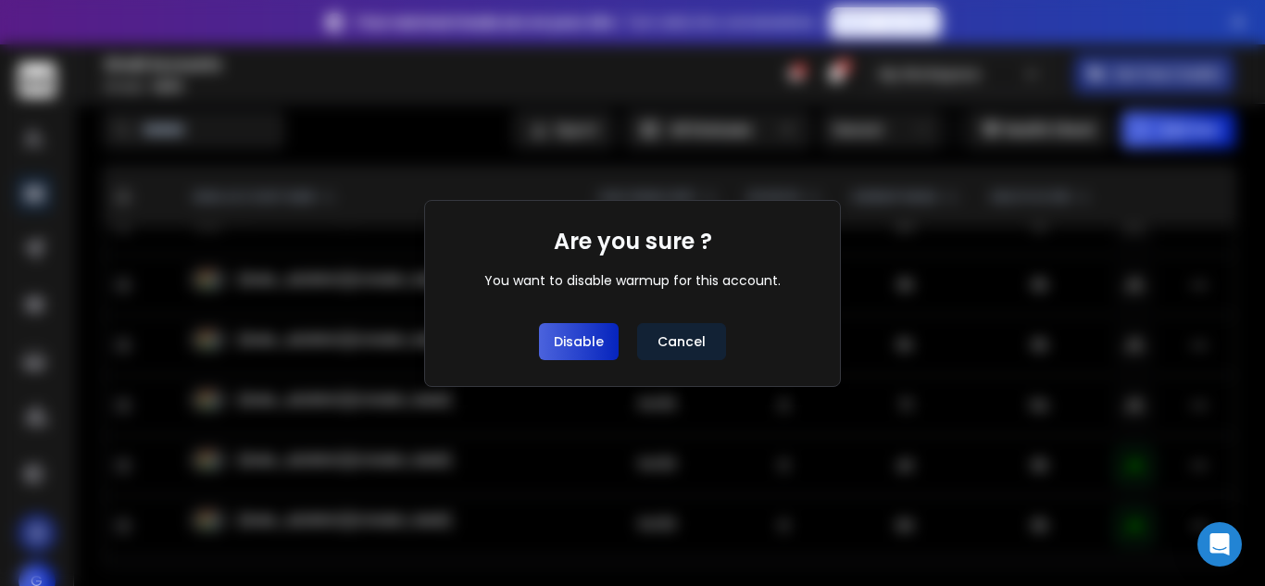
click at [597, 334] on button "Disable" at bounding box center [579, 341] width 80 height 37
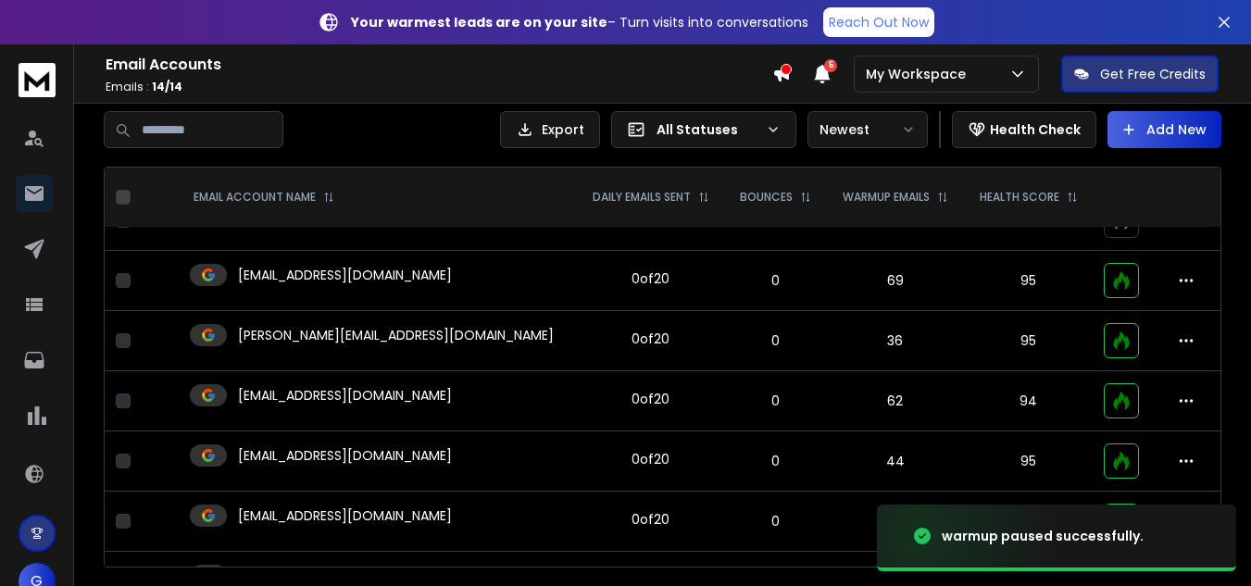
scroll to position [370, 0]
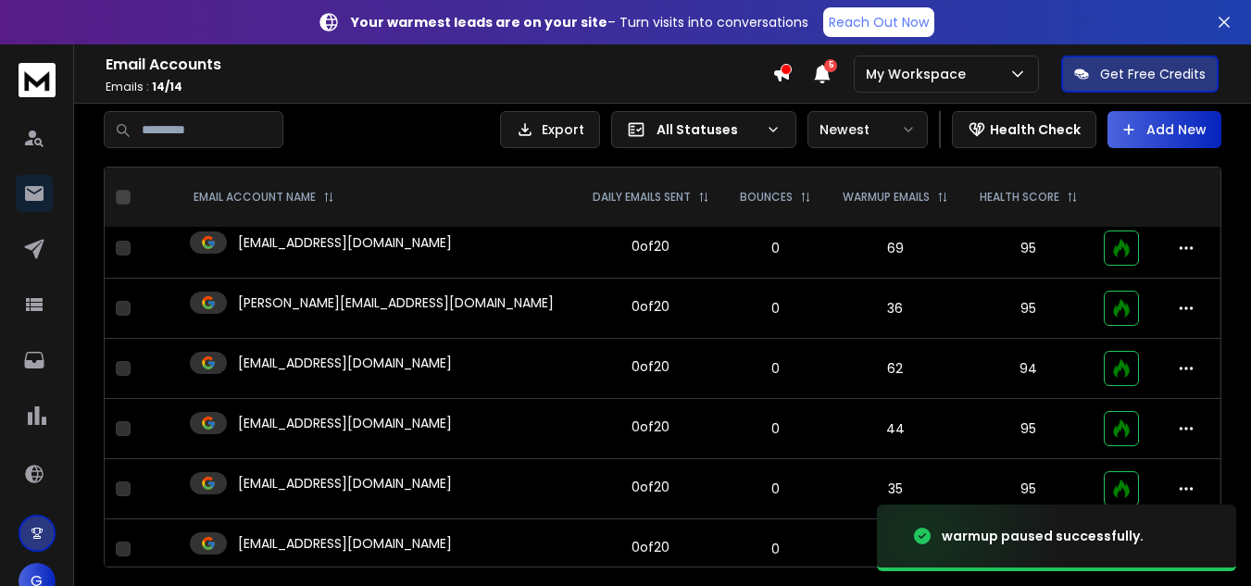
click at [1104, 237] on div at bounding box center [1121, 248] width 35 height 35
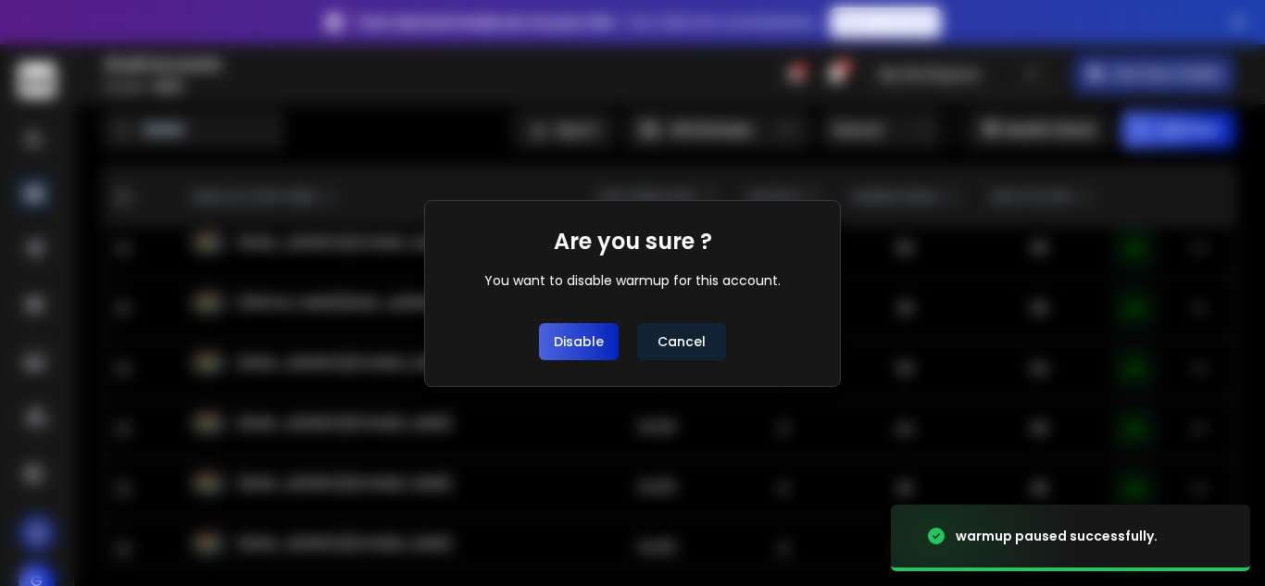
click at [584, 351] on button "Disable" at bounding box center [579, 341] width 80 height 37
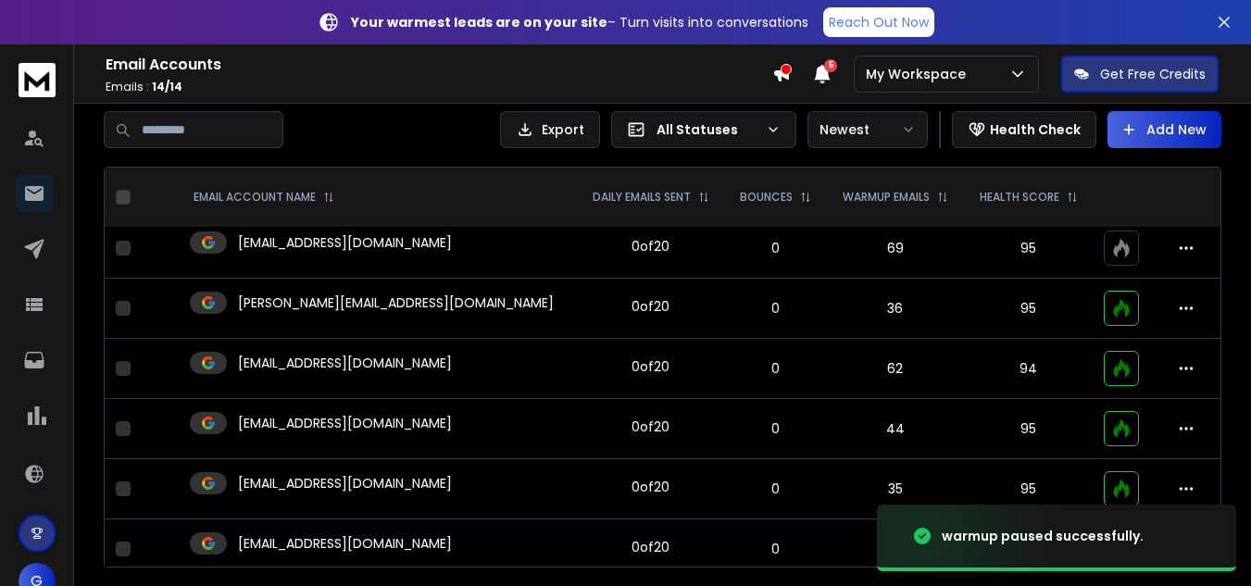
click at [1104, 297] on div at bounding box center [1121, 308] width 35 height 35
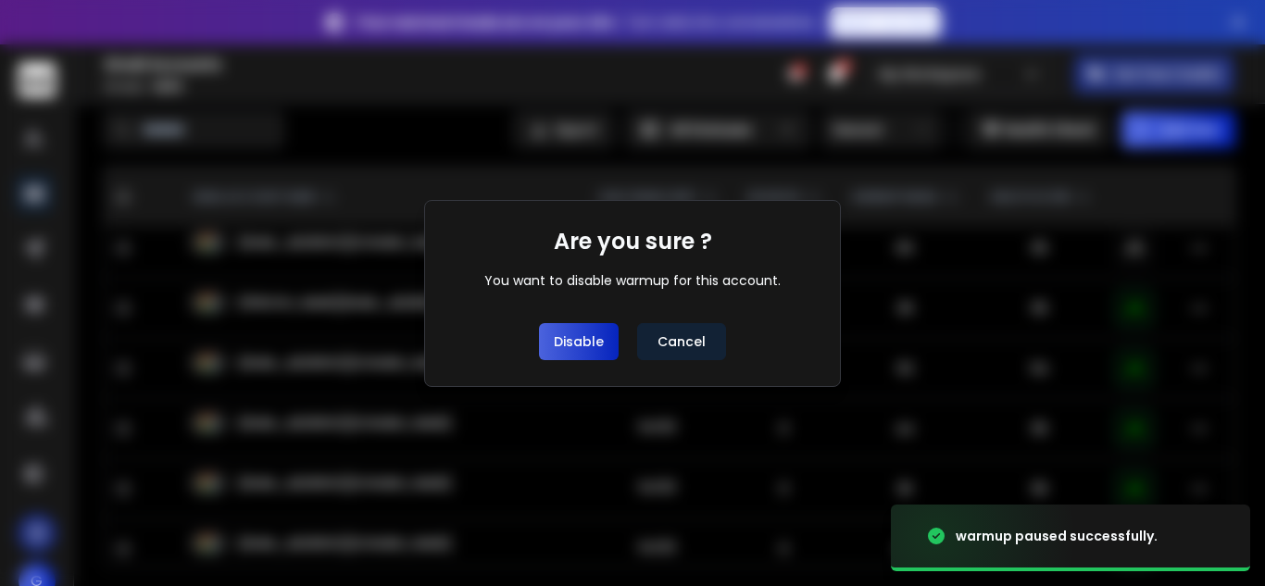
click at [607, 332] on button "Disable" at bounding box center [579, 341] width 80 height 37
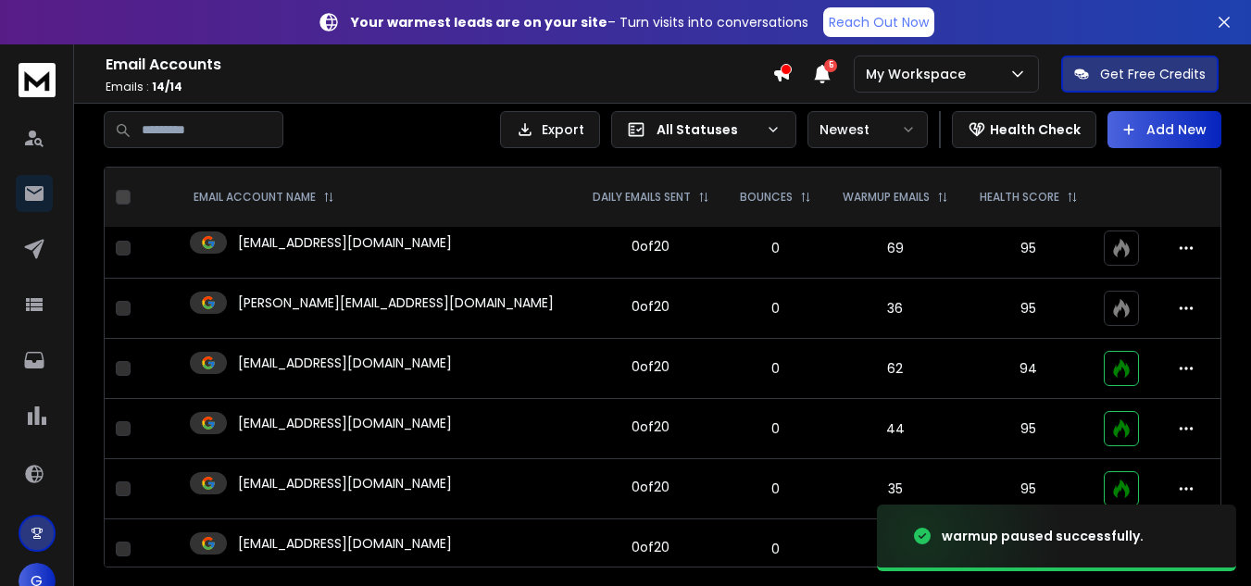
click at [1112, 360] on icon at bounding box center [1121, 368] width 19 height 19
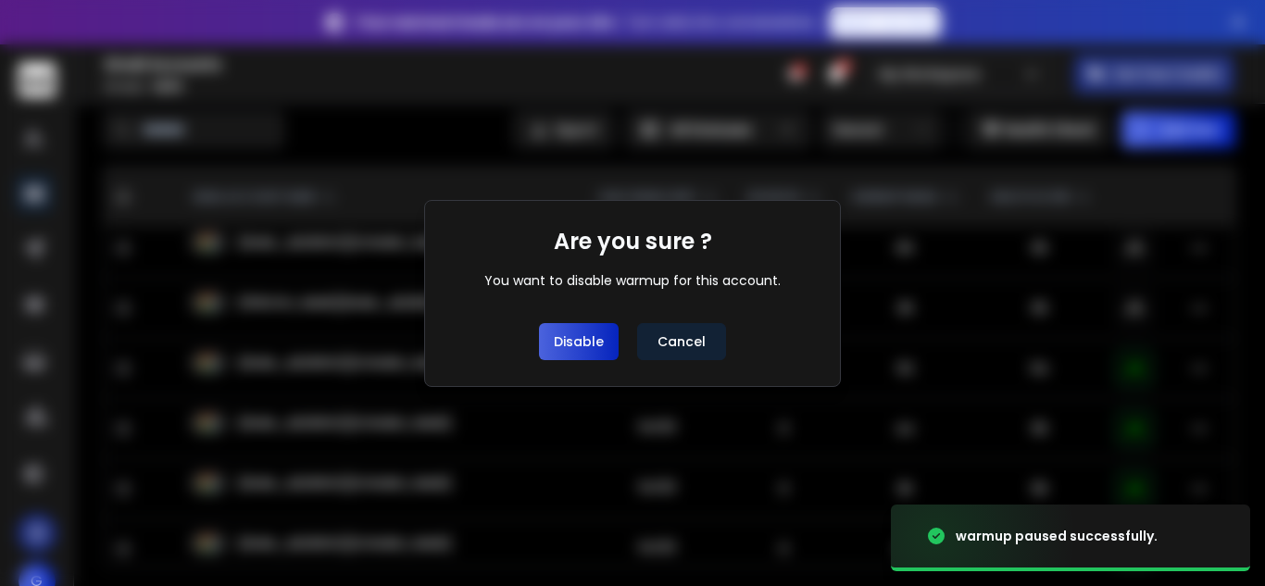
click at [578, 337] on button "Disable" at bounding box center [579, 341] width 80 height 37
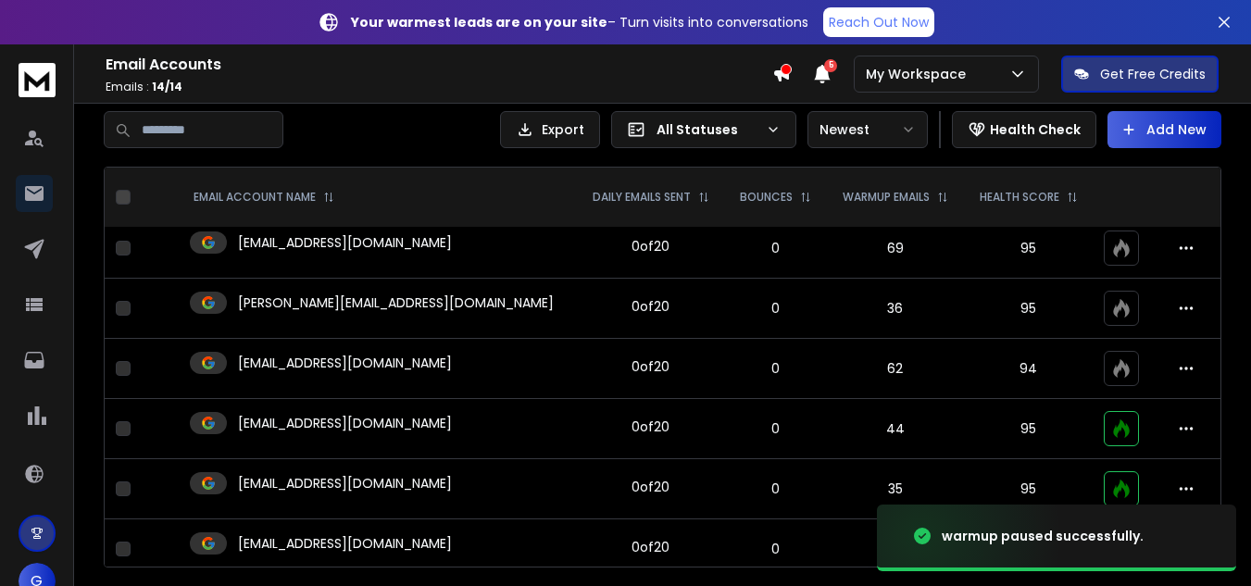
click at [1114, 431] on icon at bounding box center [1122, 428] width 16 height 19
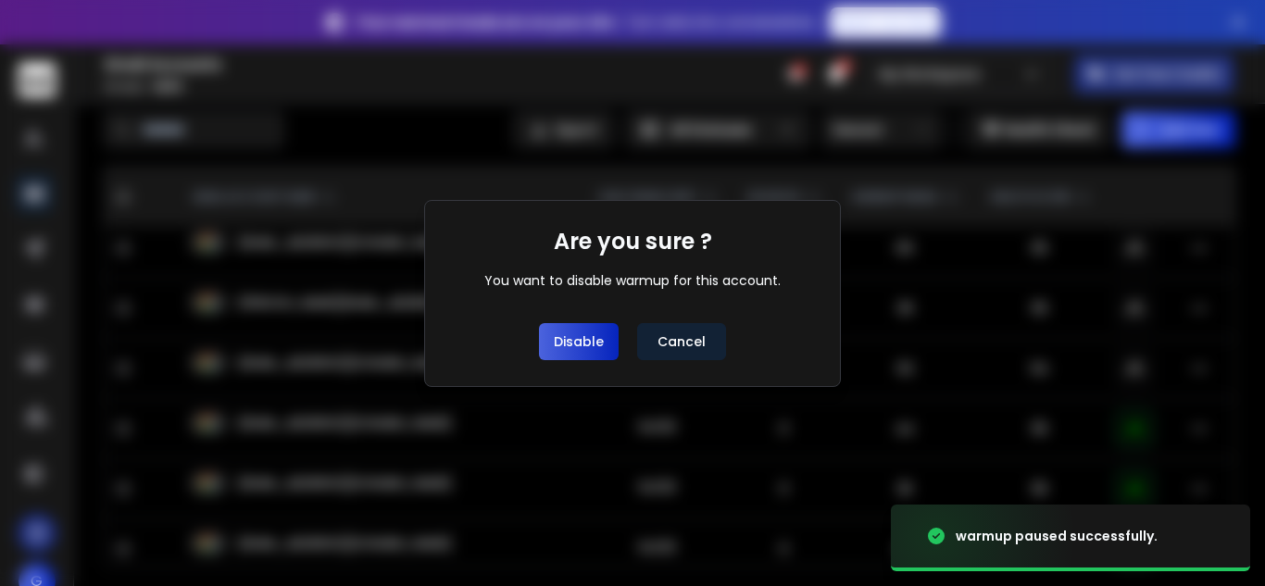
click at [569, 332] on button "Disable" at bounding box center [579, 341] width 80 height 37
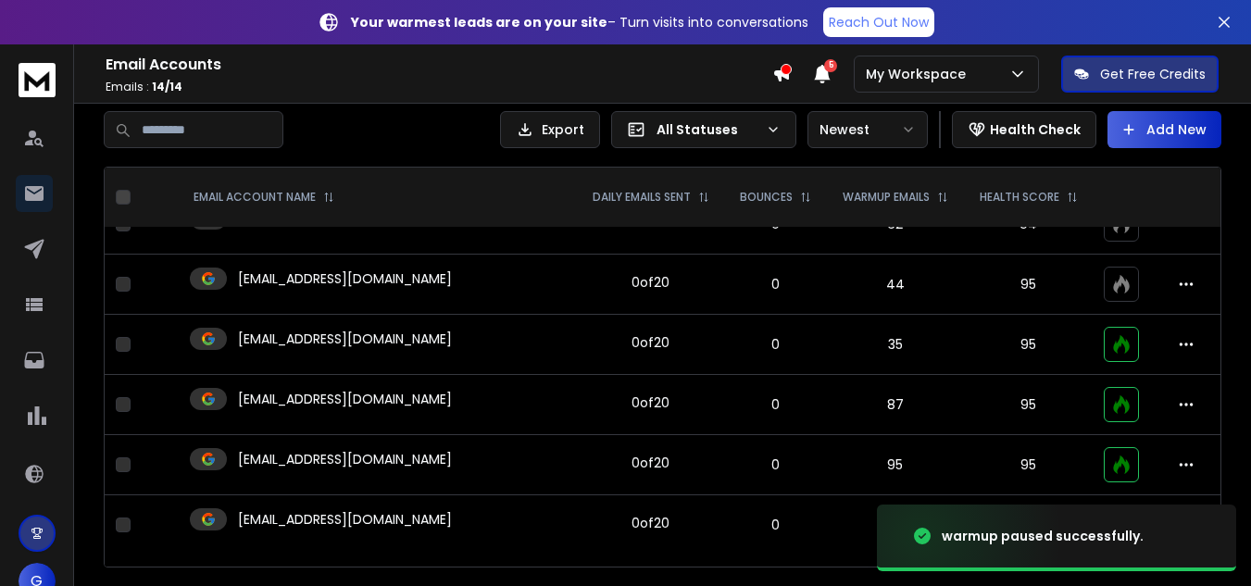
scroll to position [518, 0]
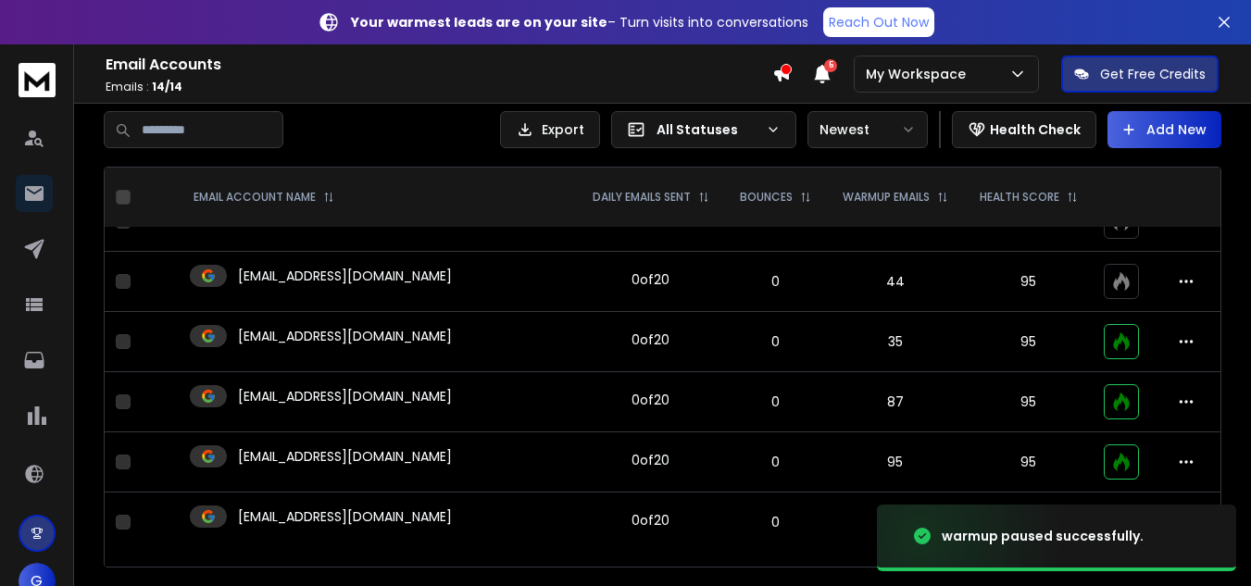
click at [1114, 344] on icon at bounding box center [1122, 341] width 16 height 19
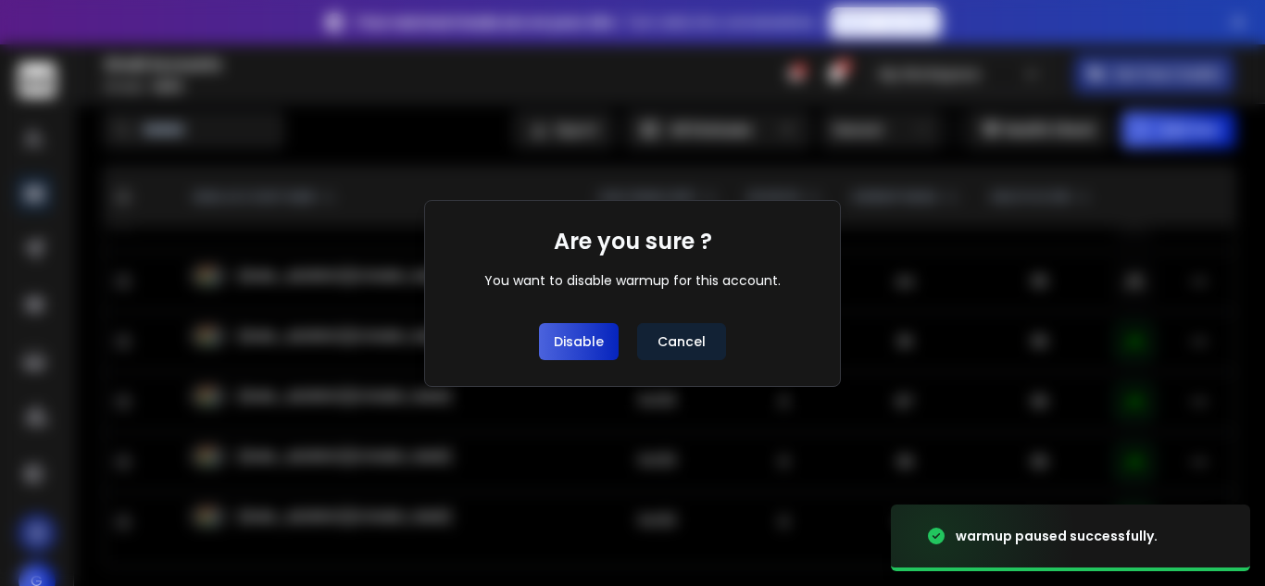
click at [619, 334] on div "Disable Cancel" at bounding box center [632, 341] width 187 height 37
click at [610, 334] on button "Disable" at bounding box center [579, 341] width 80 height 37
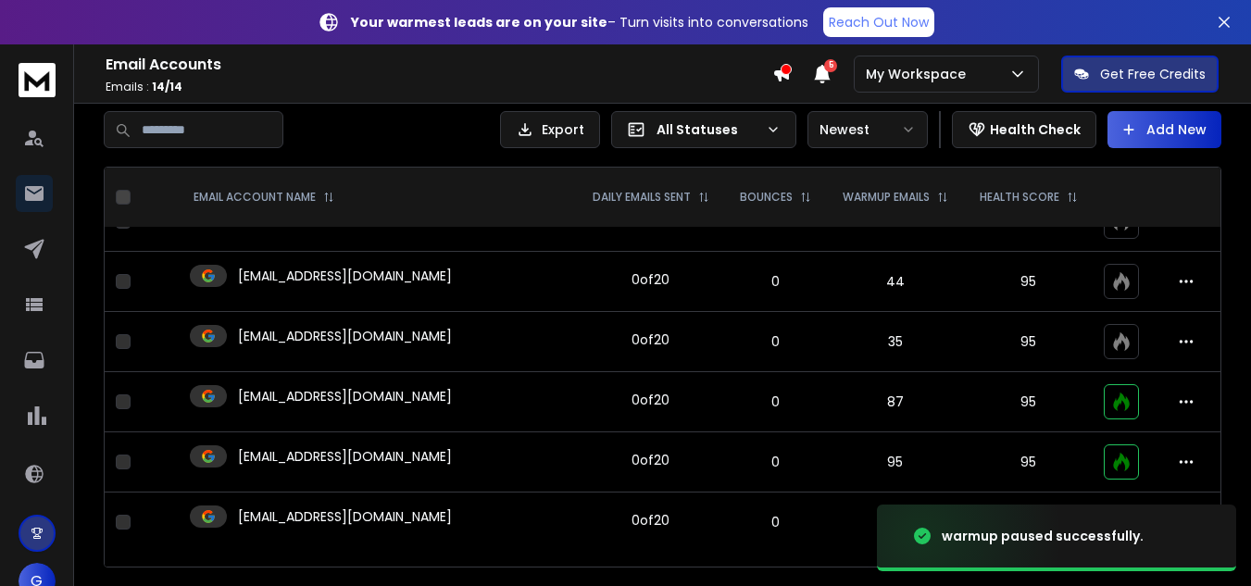
click at [1112, 400] on icon at bounding box center [1121, 402] width 19 height 19
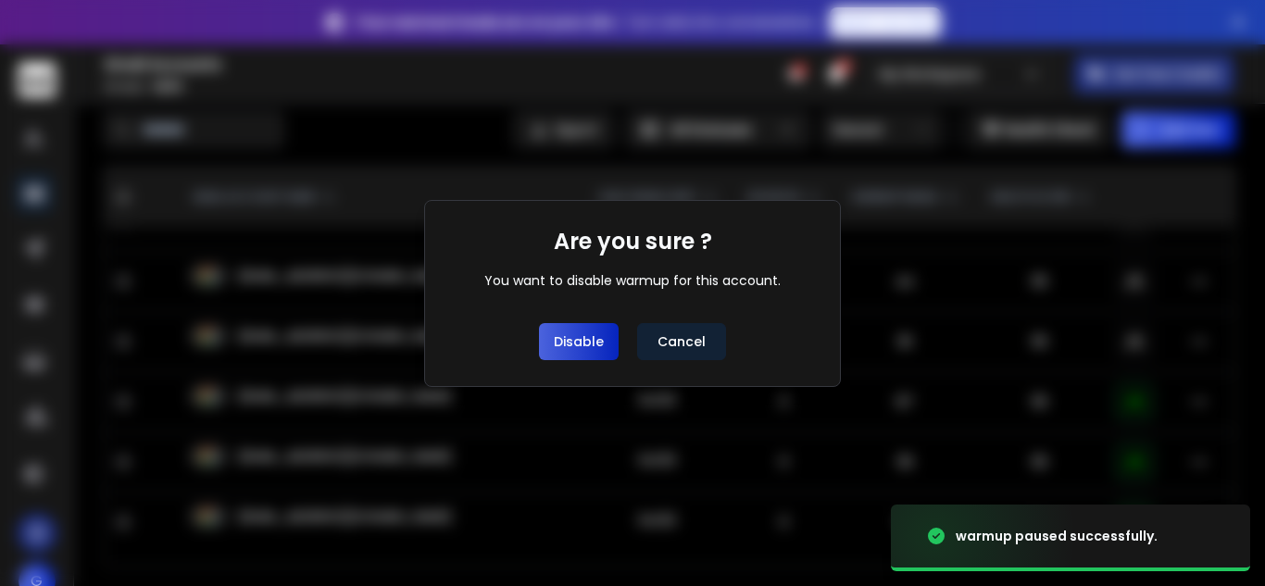
click at [612, 339] on button "Disable" at bounding box center [579, 341] width 80 height 37
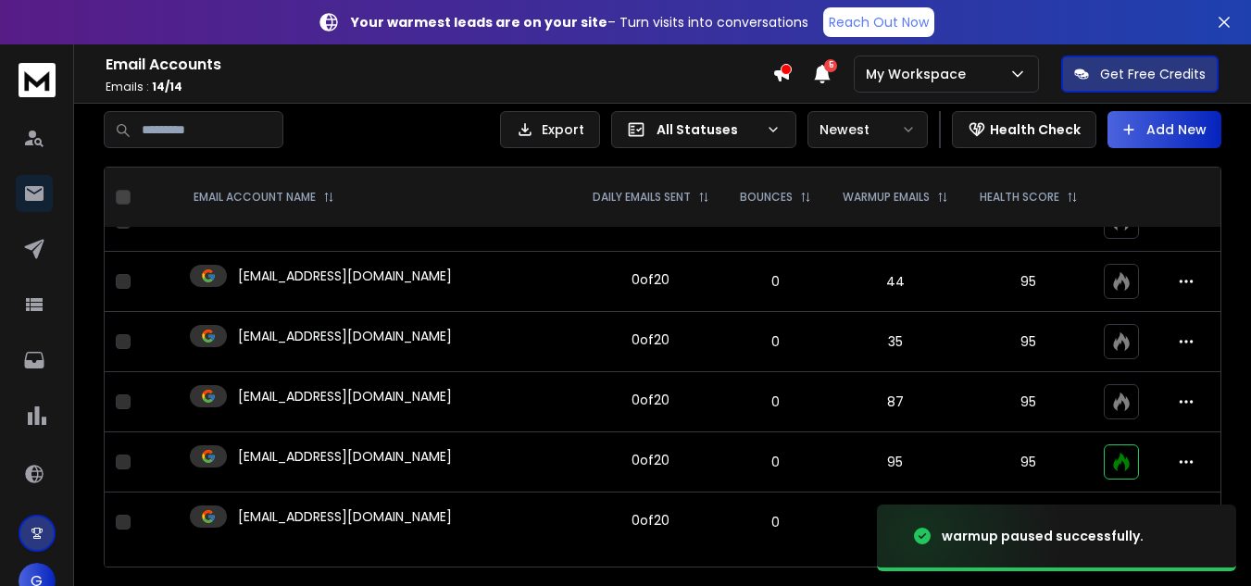
click at [1104, 452] on div at bounding box center [1121, 461] width 35 height 35
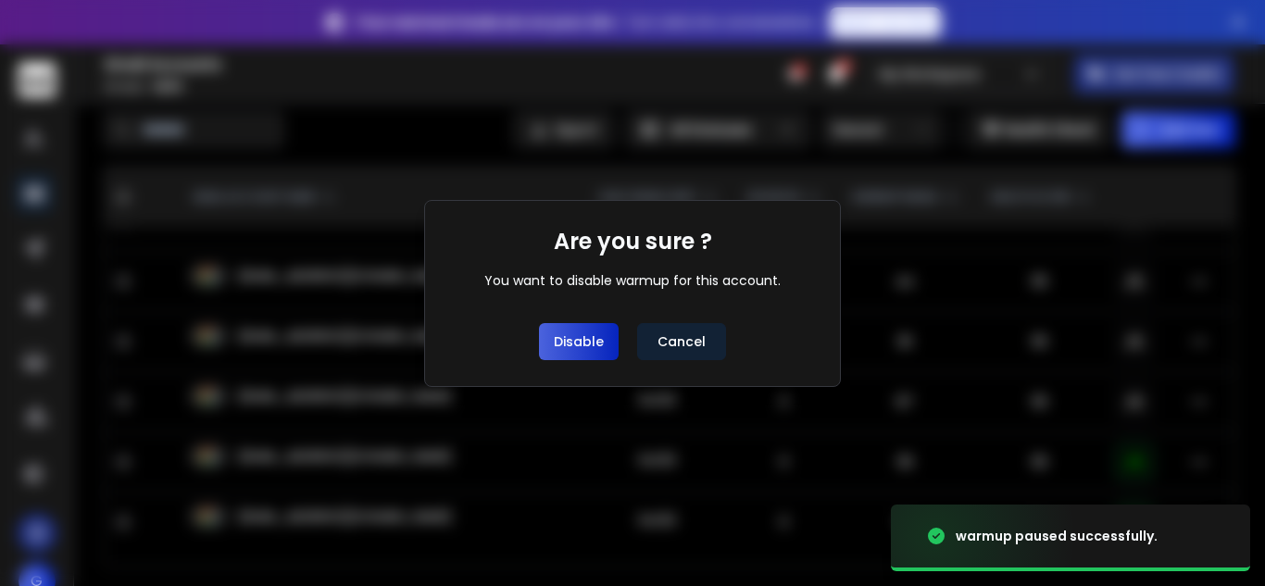
click at [576, 329] on button "Disable" at bounding box center [579, 341] width 80 height 37
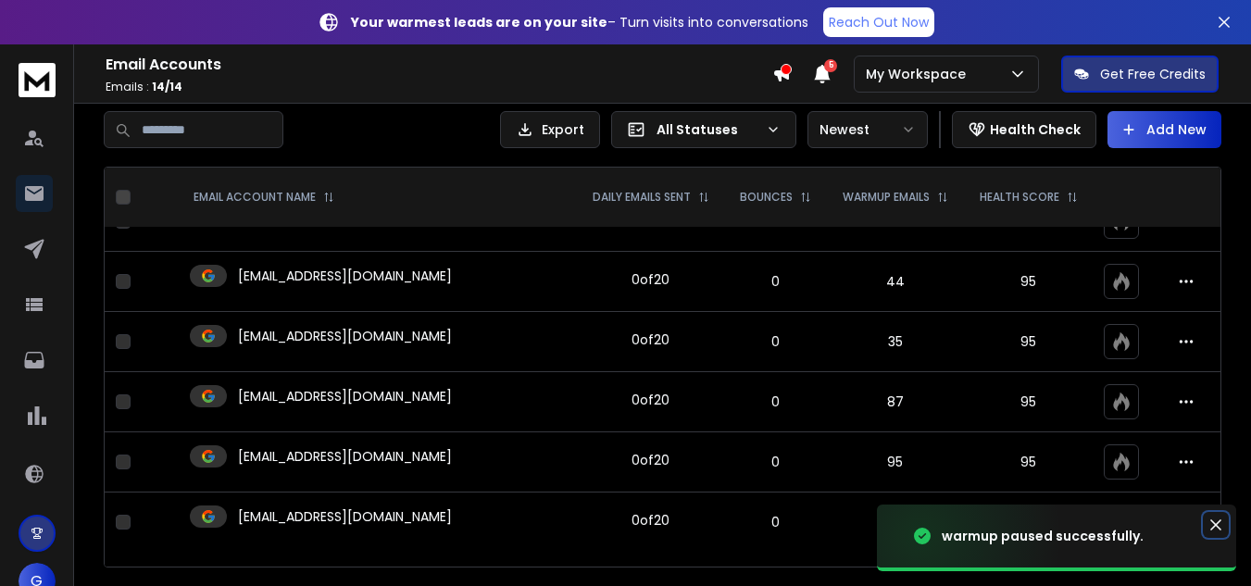
click at [1211, 528] on icon "Notifications (F8)" at bounding box center [1216, 525] width 19 height 19
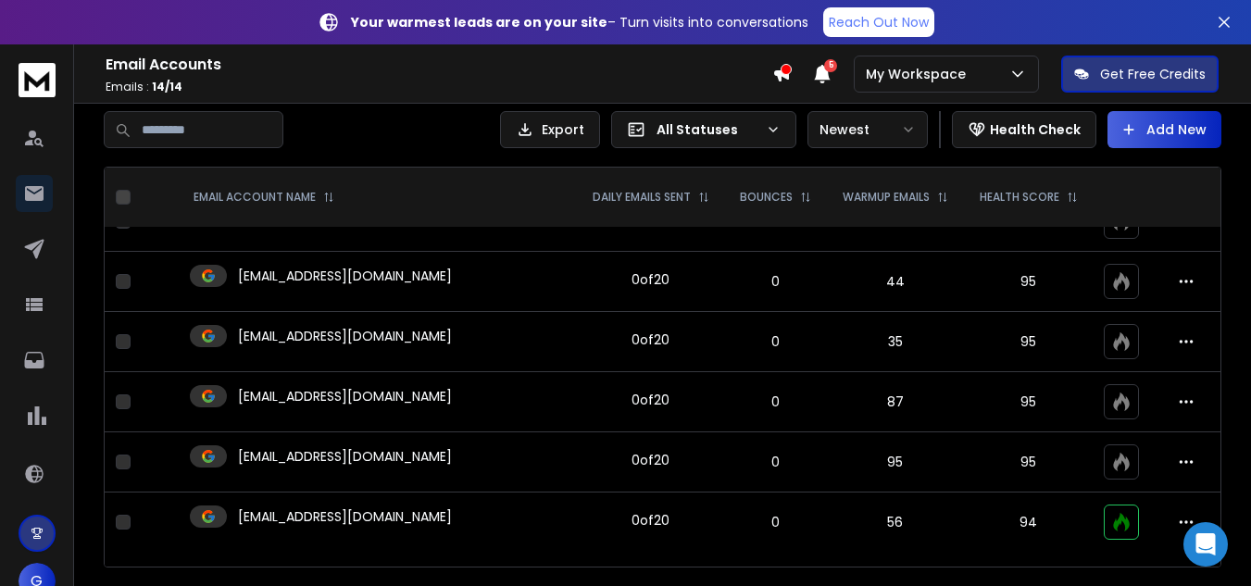
click at [1114, 519] on icon at bounding box center [1122, 522] width 16 height 19
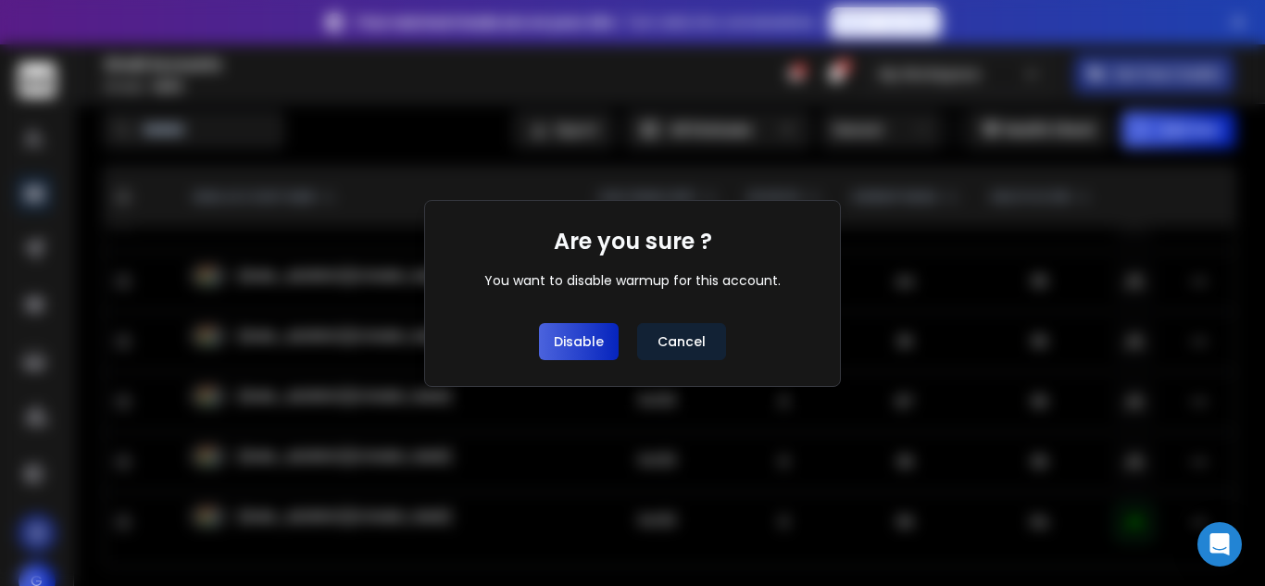
click at [574, 330] on button "Disable" at bounding box center [579, 341] width 80 height 37
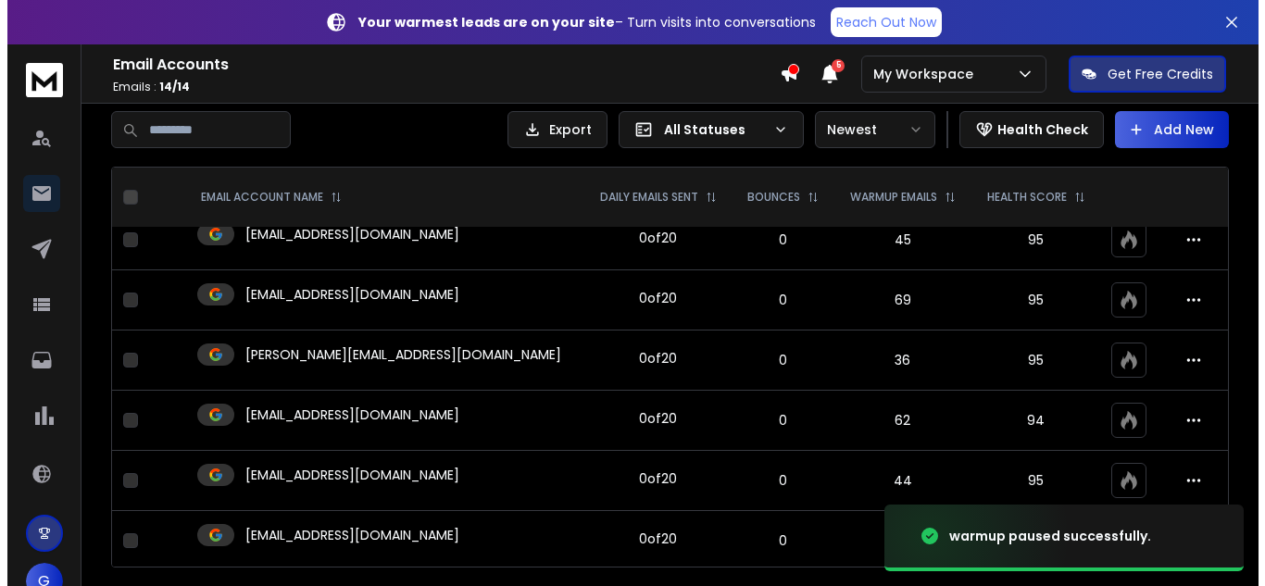
scroll to position [0, 0]
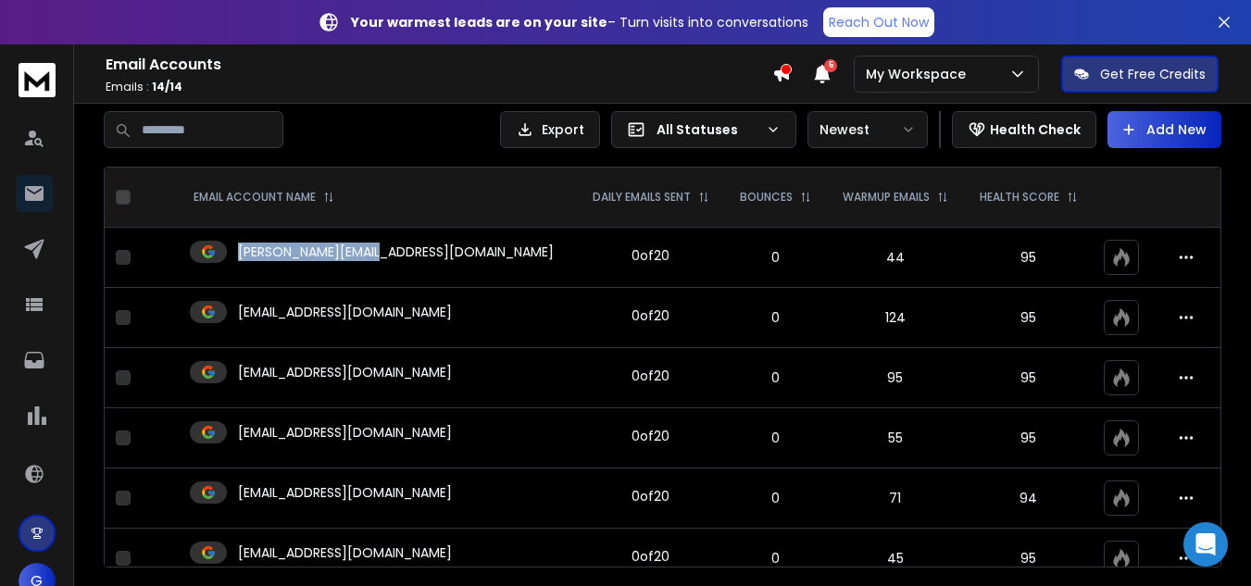
copy p "sofia@web-fence.com"
drag, startPoint x: 389, startPoint y: 247, endPoint x: 236, endPoint y: 248, distance: 152.8
click at [236, 248] on div "sofia@web-fence.com" at bounding box center [378, 252] width 376 height 22
